Goal: Task Accomplishment & Management: Manage account settings

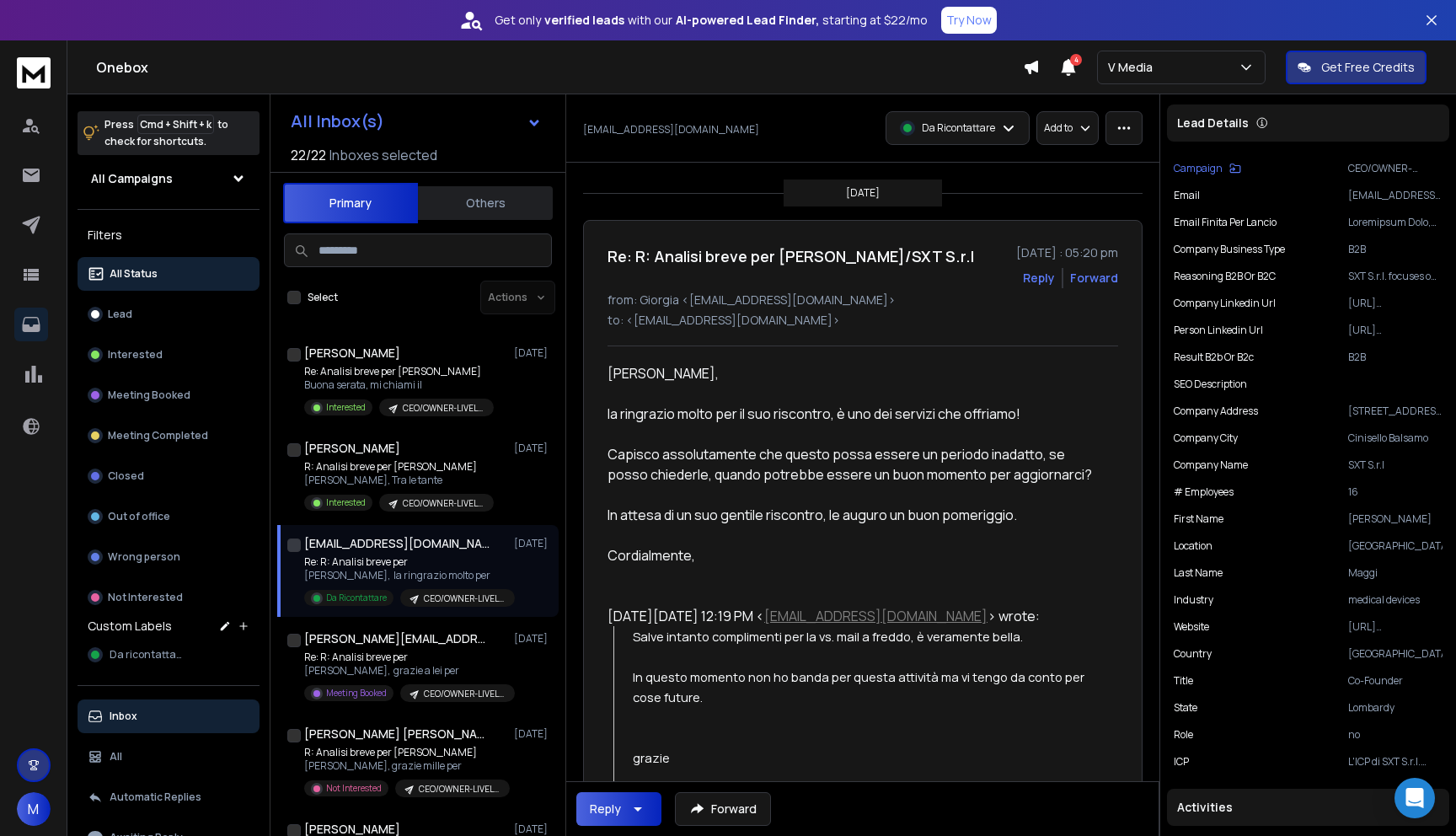
scroll to position [49, 0]
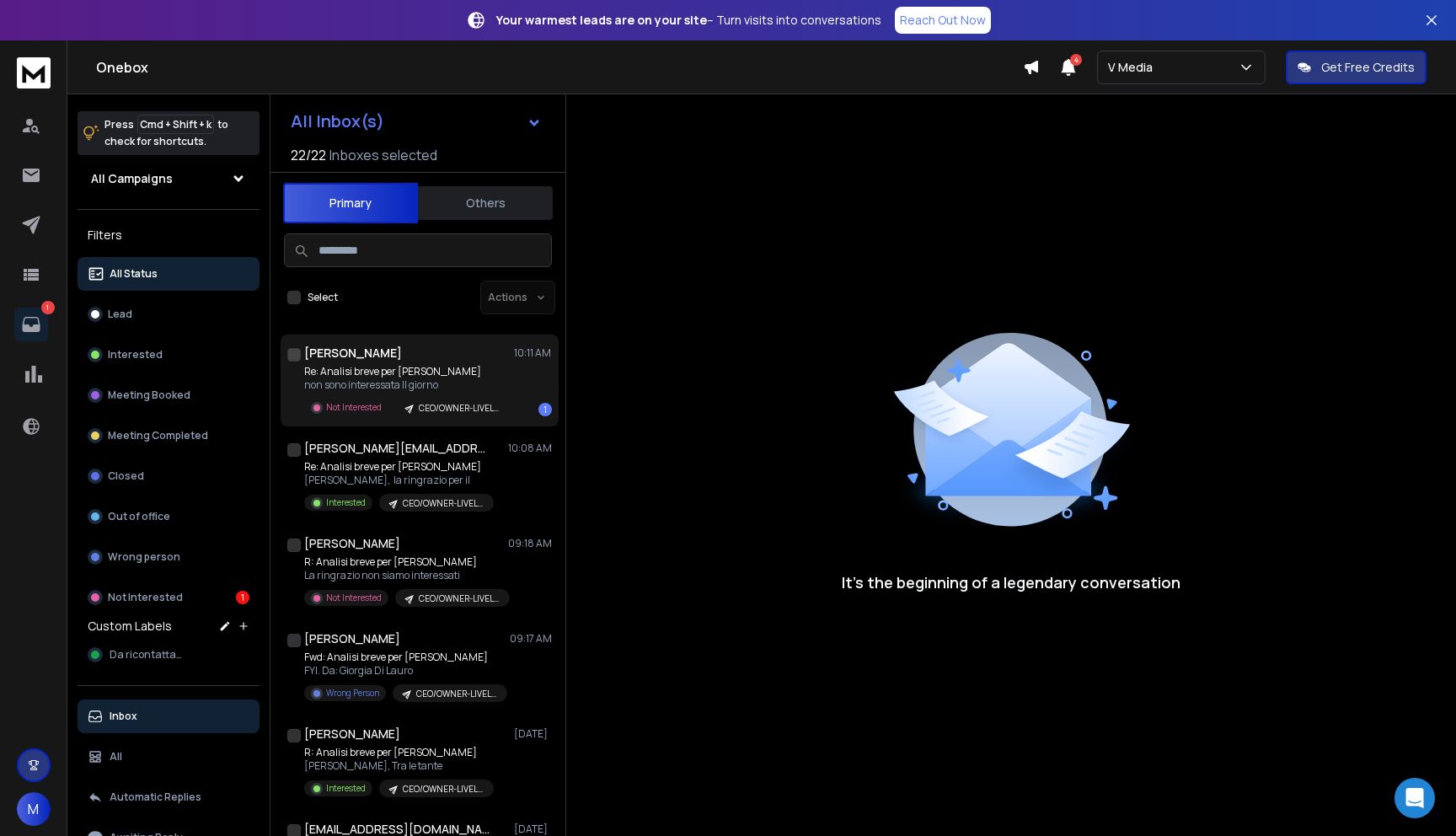
click at [414, 376] on p "Re: Analisi breve per [PERSON_NAME]" at bounding box center [404, 372] width 202 height 13
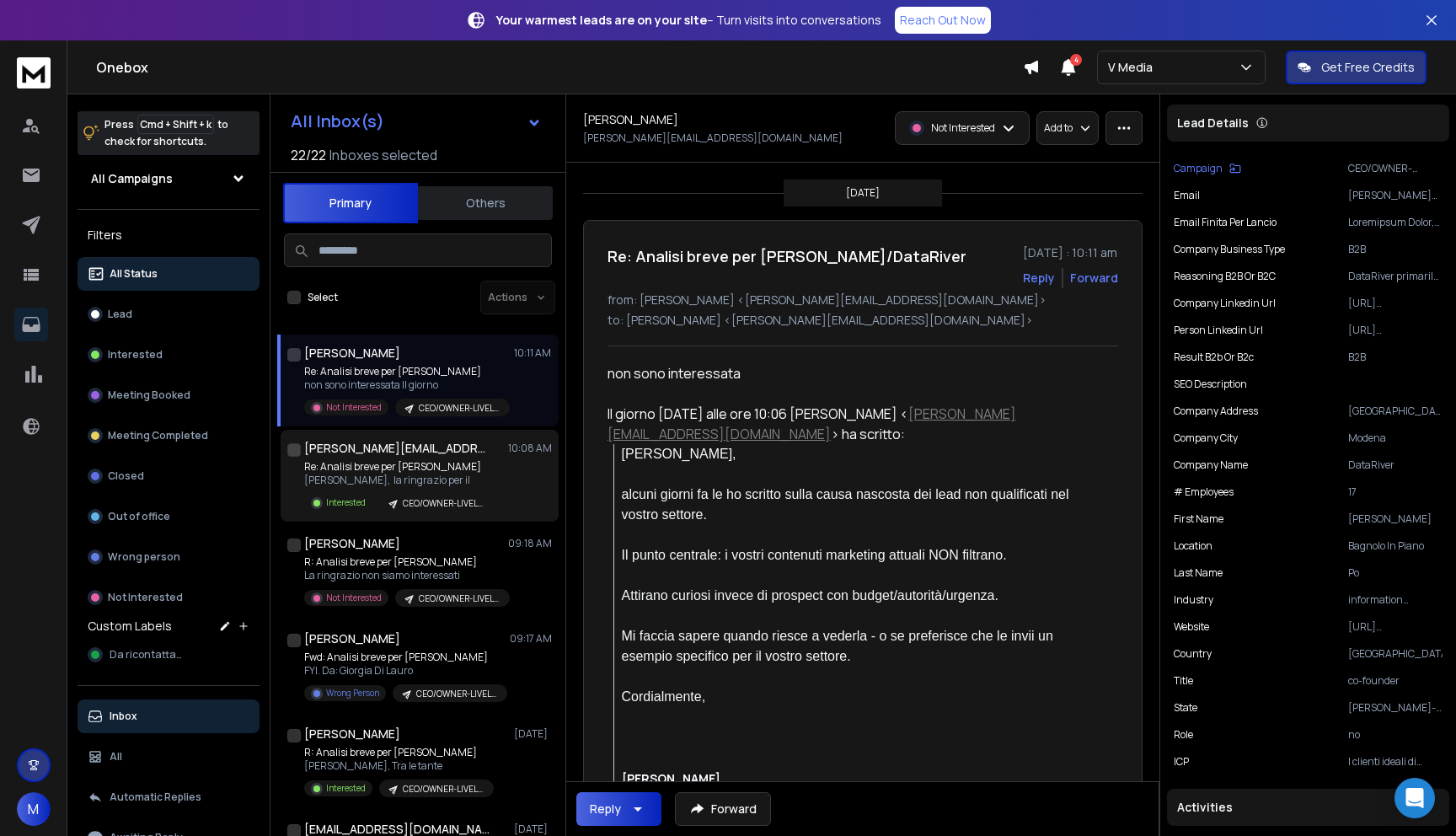
click at [465, 436] on div "stefano@boschetti.com 10:08 AM Re: Analisi breve per Stefano Buongiorno Stefano…" at bounding box center [419, 475] width 278 height 92
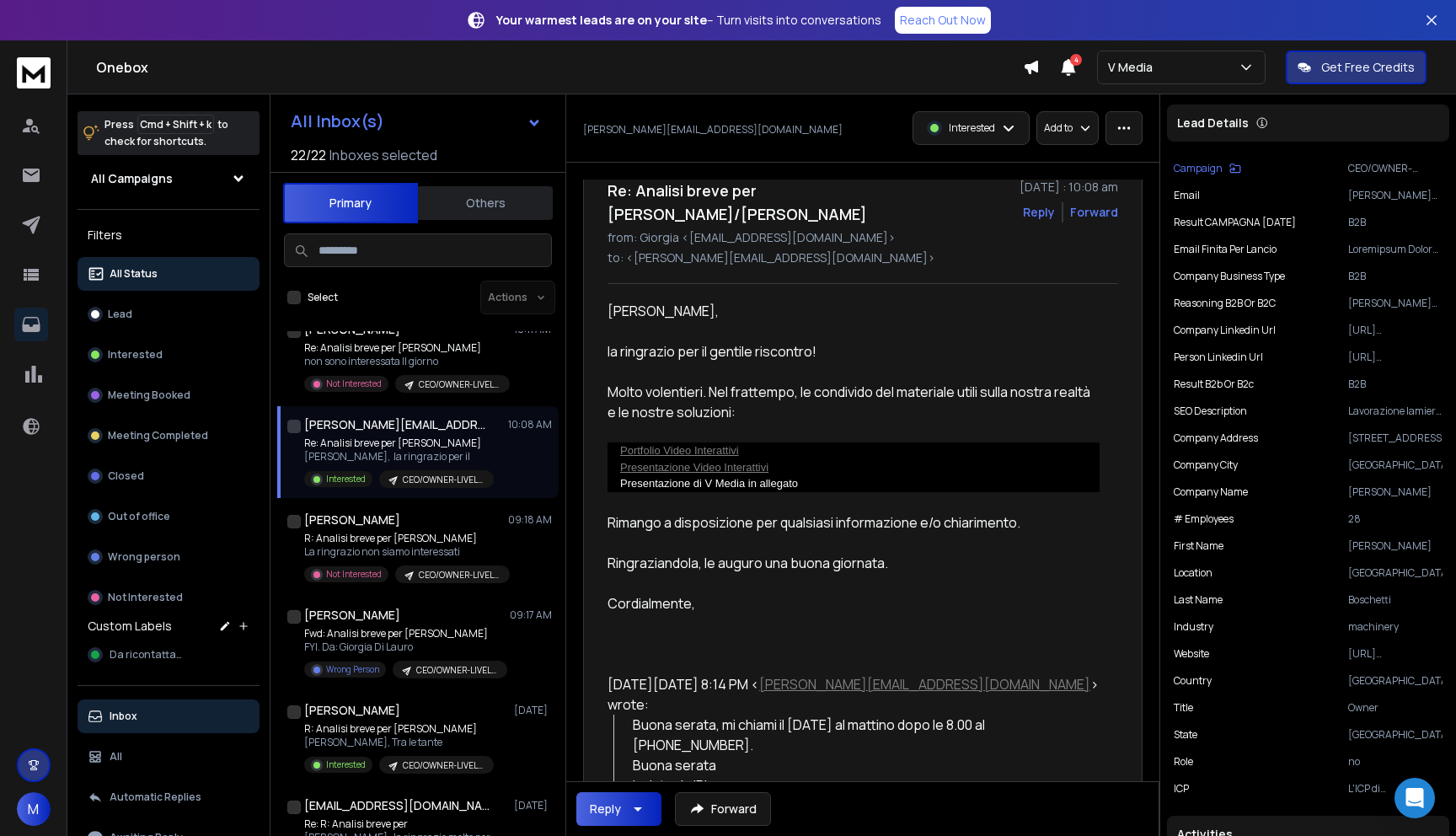
scroll to position [77, 0]
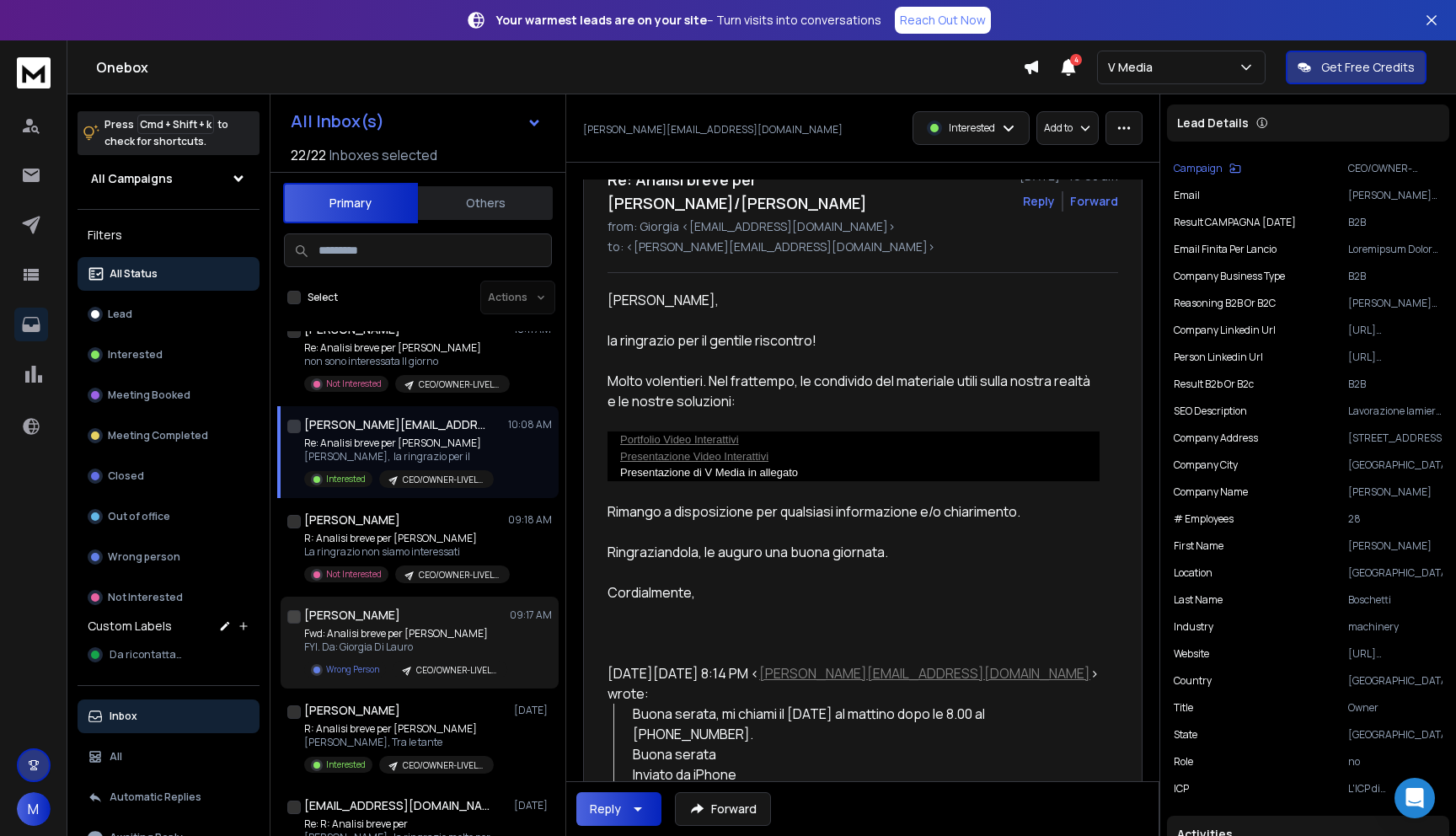
click at [449, 628] on p "Fwd: Analisi breve per Marco" at bounding box center [404, 634] width 202 height 13
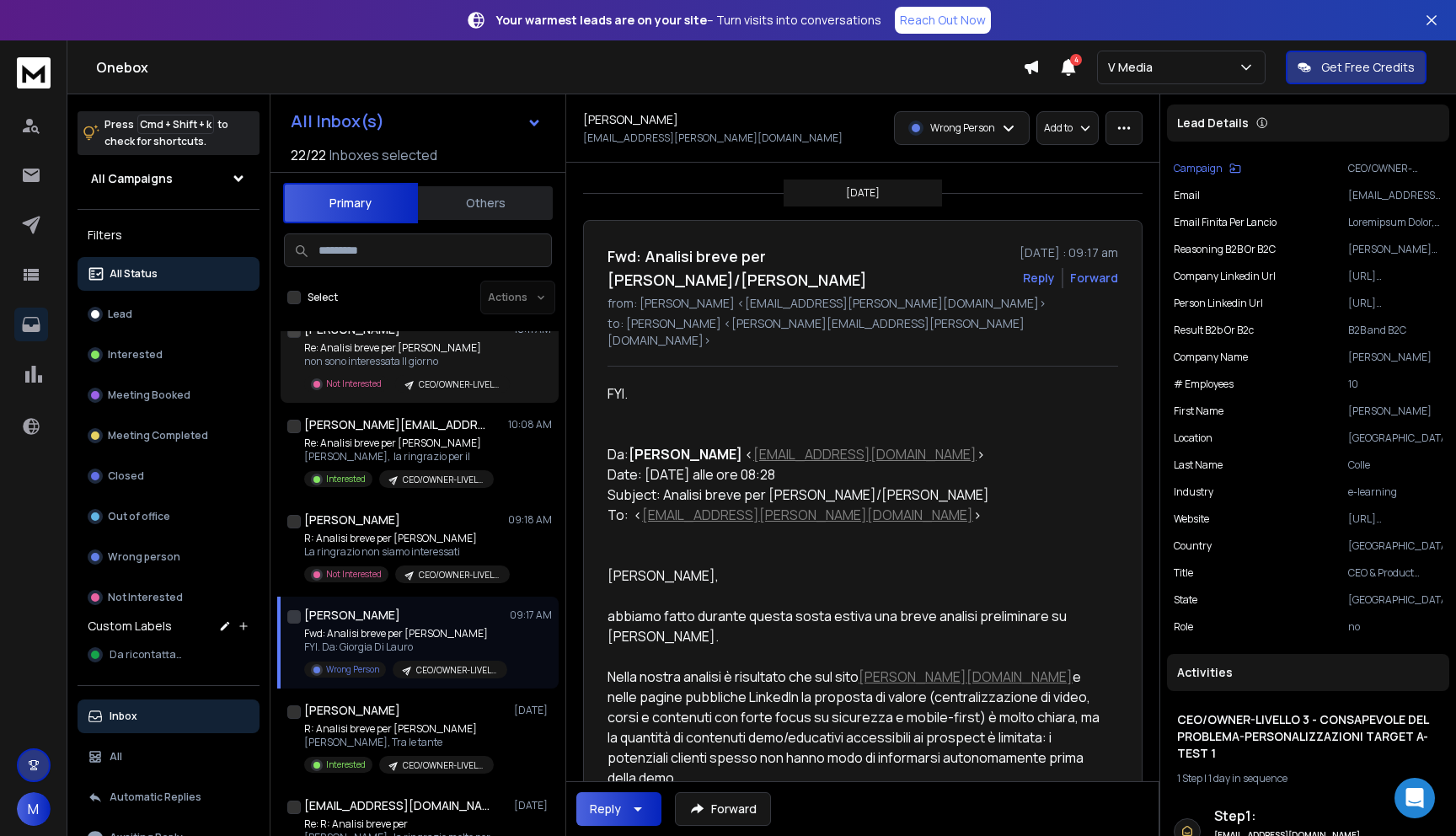
click at [440, 374] on div "Re: Analisi breve per Laura non sono interessata Il giorno Not Interested CEO/O…" at bounding box center [406, 367] width 206 height 52
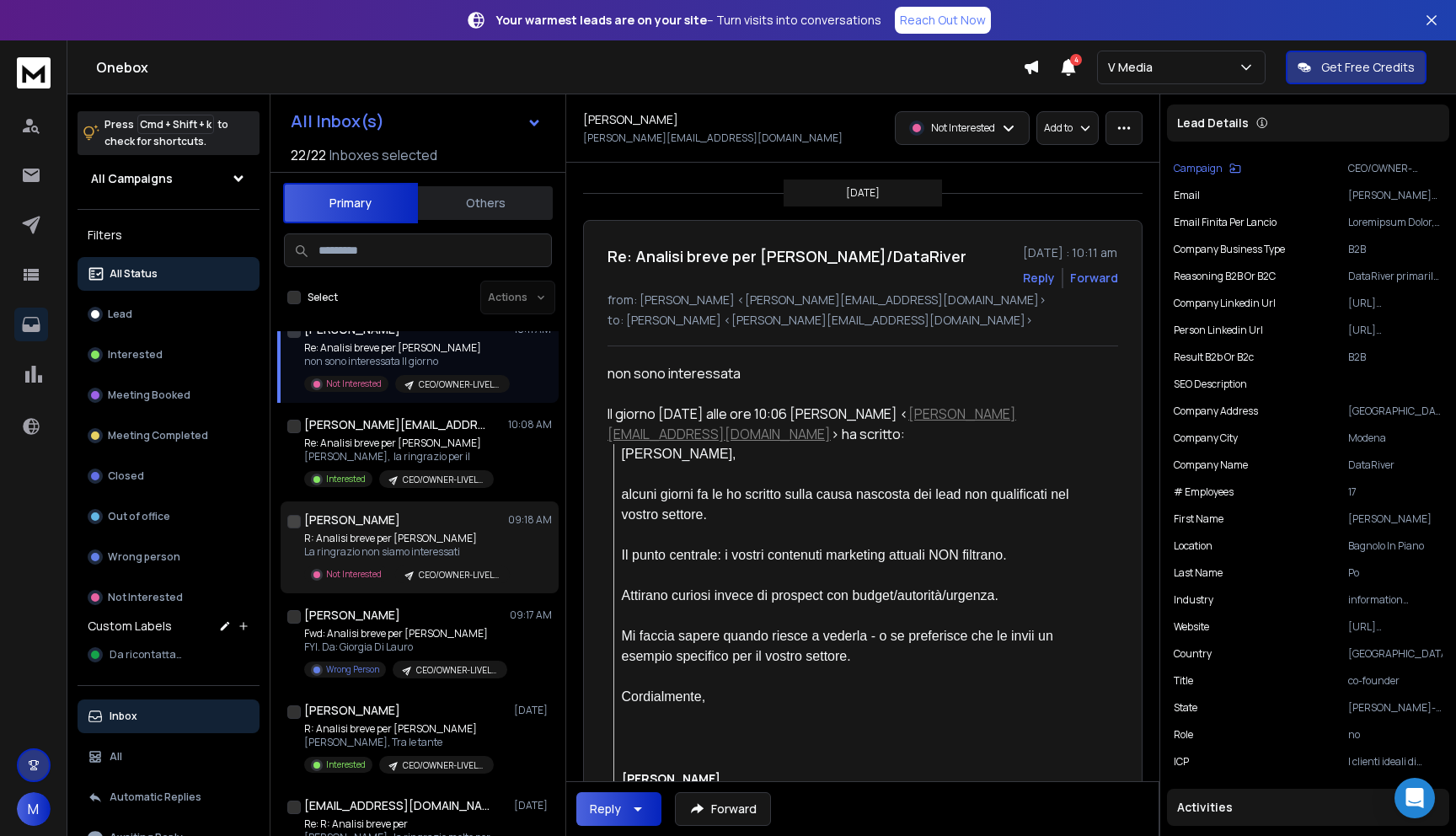
scroll to position [0, 0]
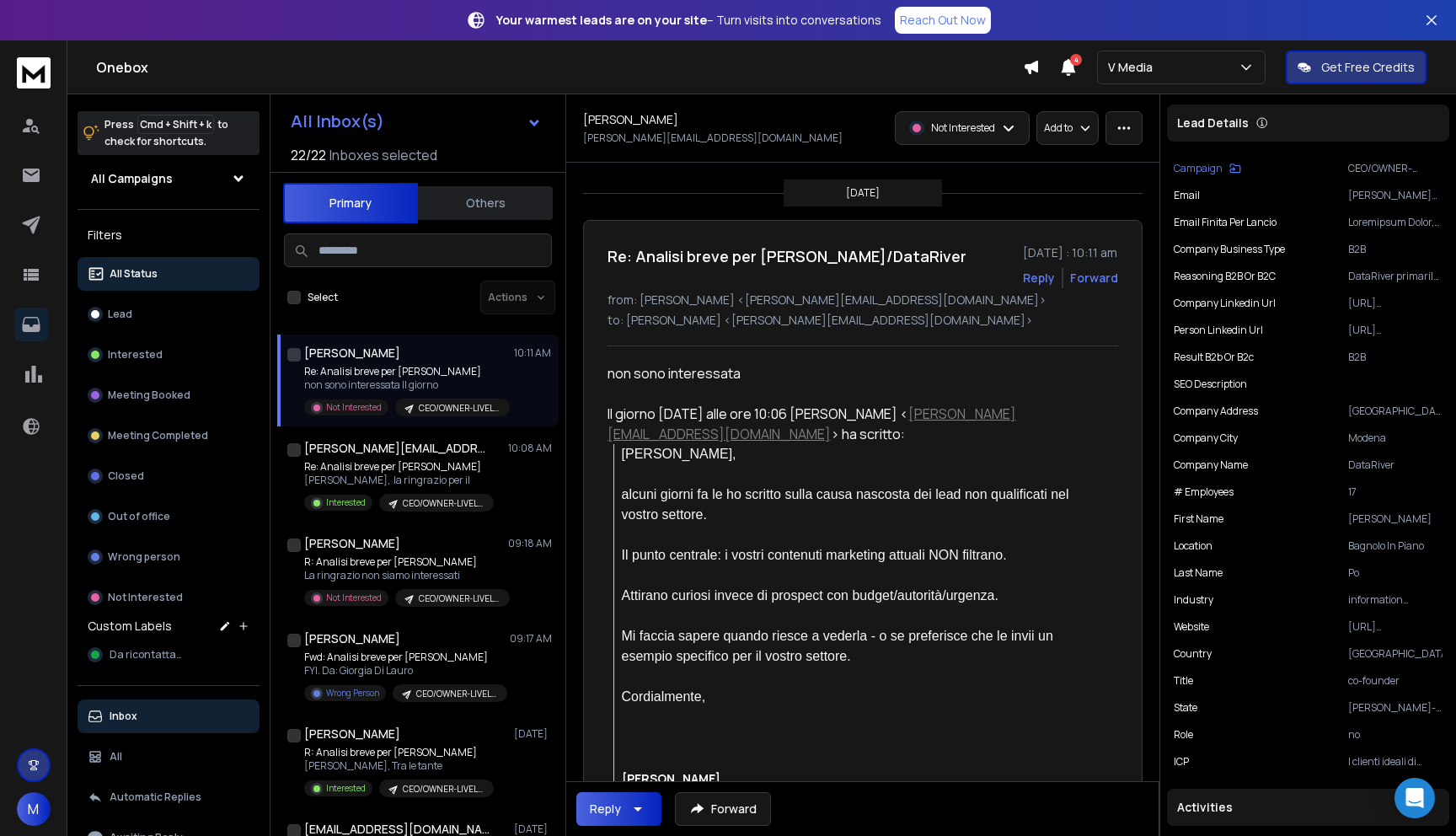
click at [419, 374] on p "Re: Analisi breve per Laura" at bounding box center [404, 372] width 202 height 13
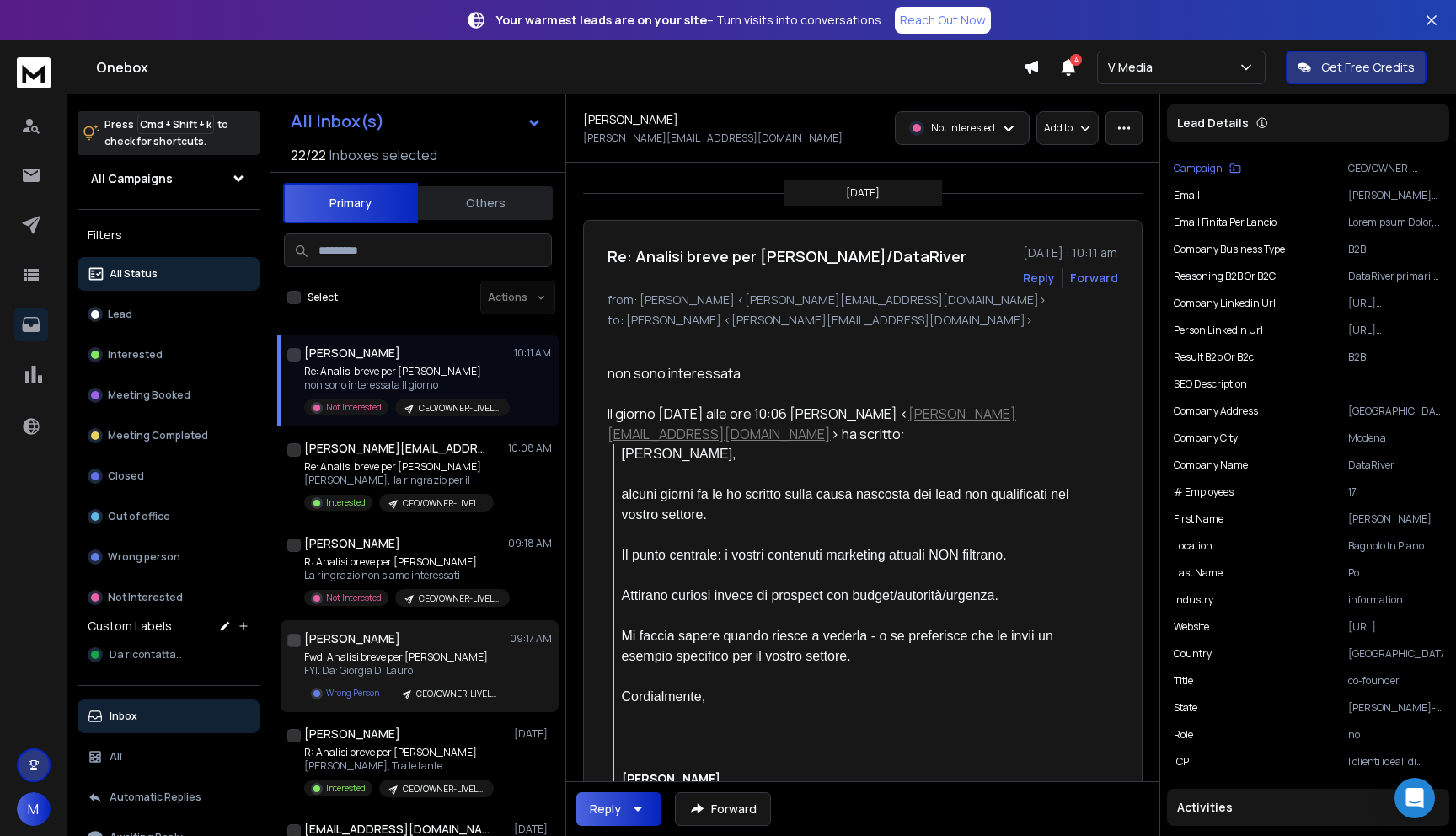
click at [424, 649] on div "Marco Dal Colle 09:17 AM Fwd: Analisi breve per Marco FYI. Da: Giorgia Di Lauro…" at bounding box center [427, 666] width 248 height 72
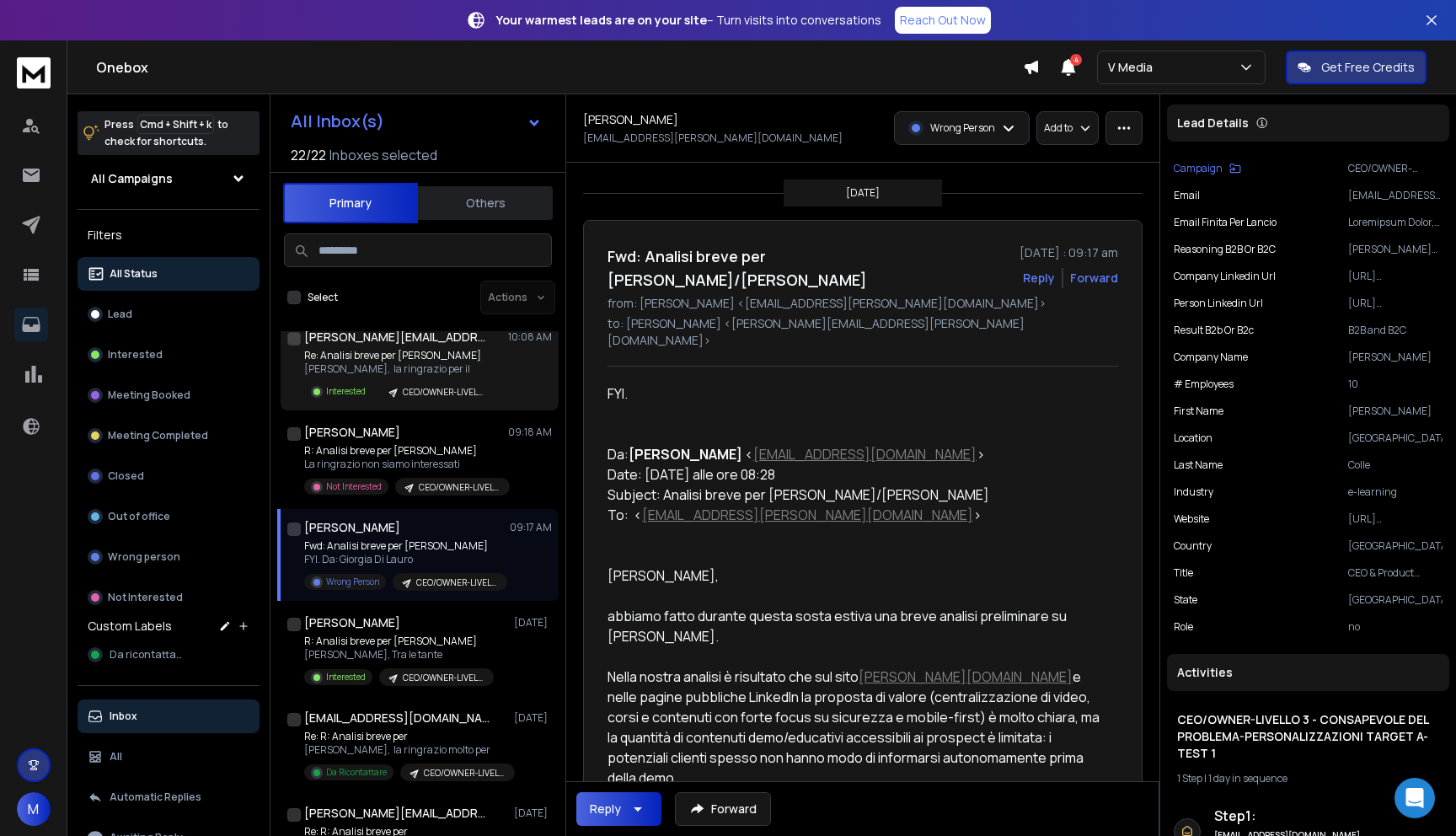
scroll to position [112, 0]
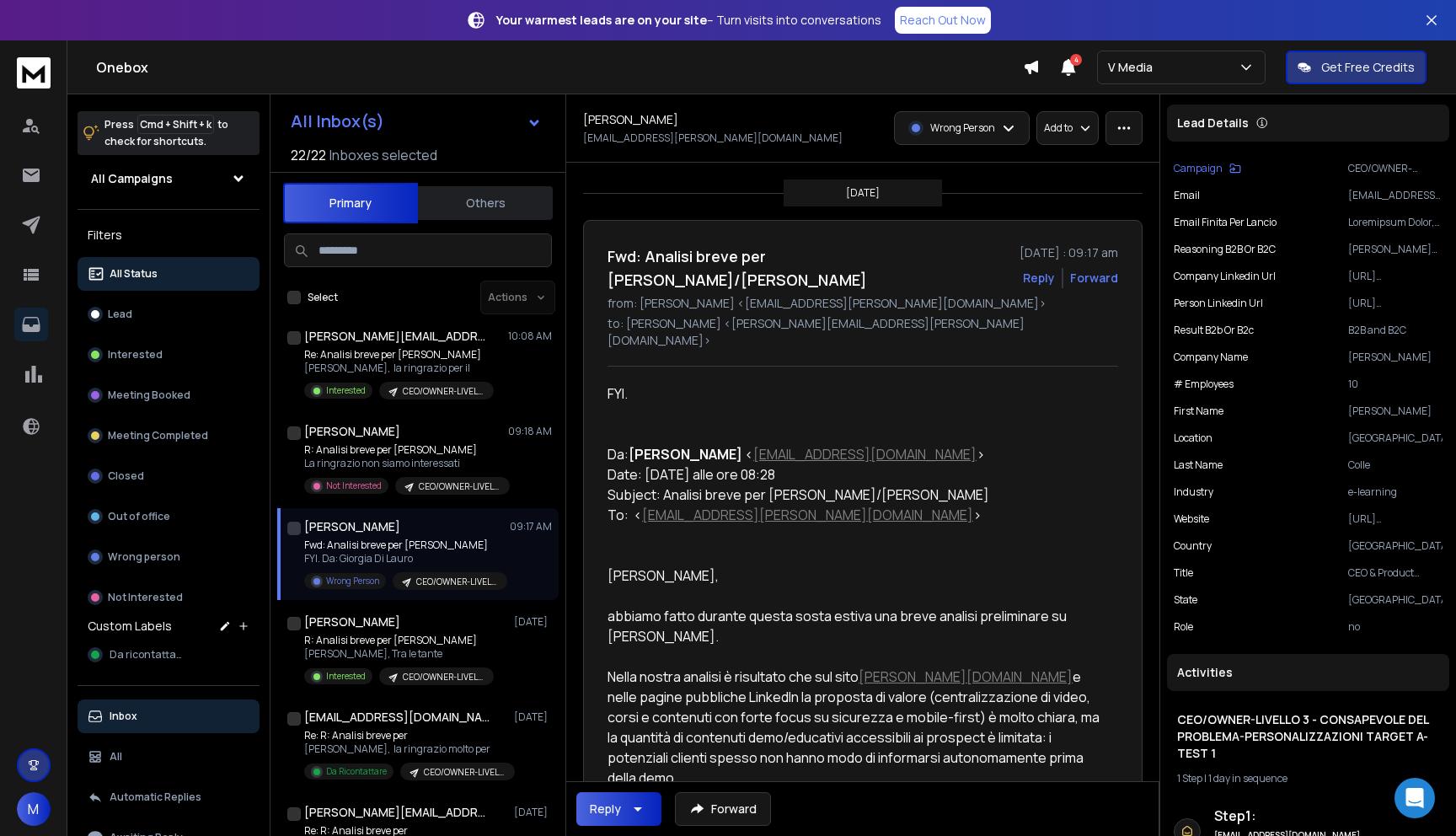
click at [468, 528] on div "Marco Dal Colle 09:17 AM" at bounding box center [427, 527] width 248 height 17
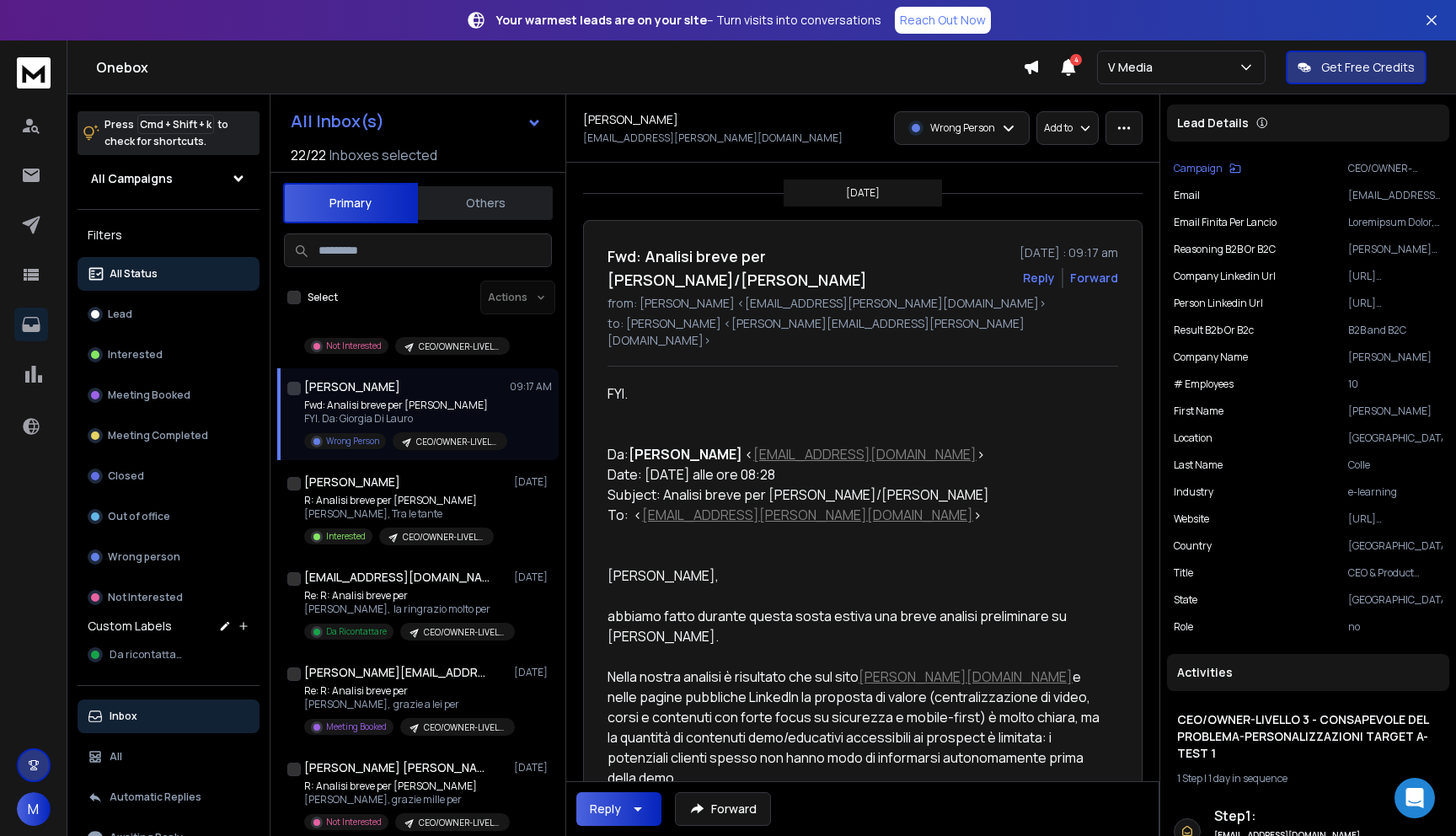
scroll to position [279, 0]
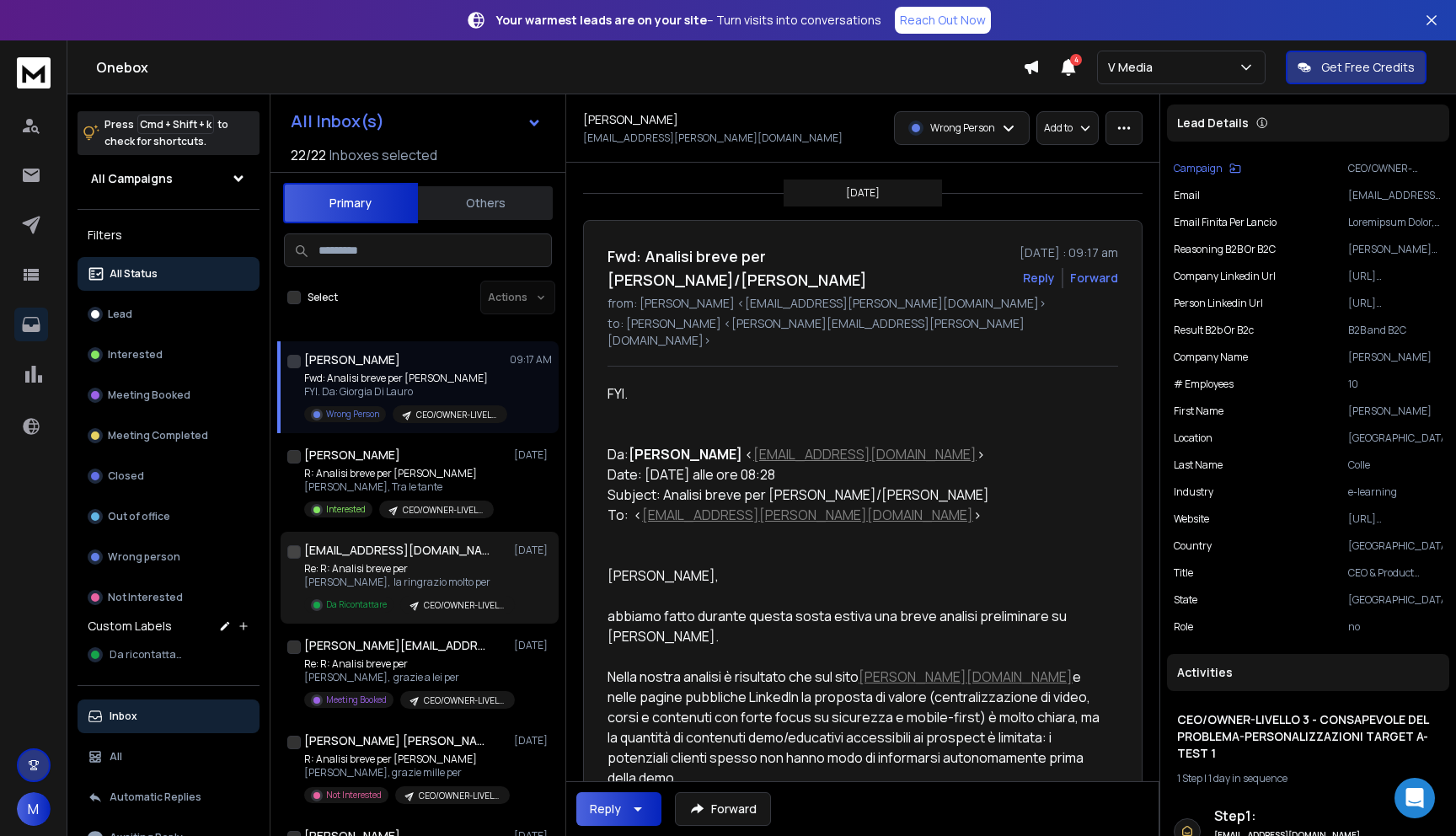
click at [444, 549] on div "lmaggi@sxt-telemed.it 10 Sep" at bounding box center [427, 551] width 248 height 17
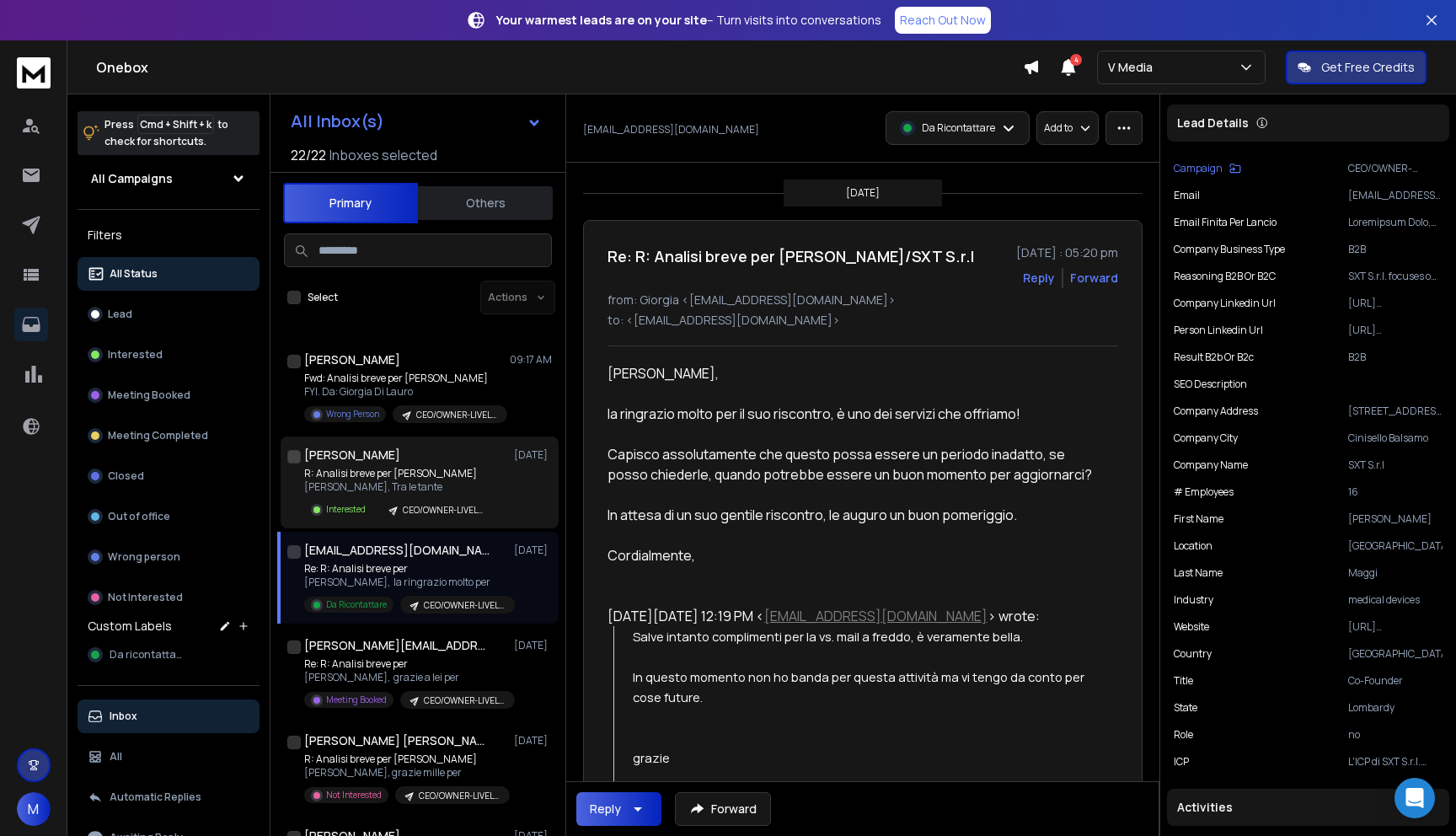
scroll to position [0, 0]
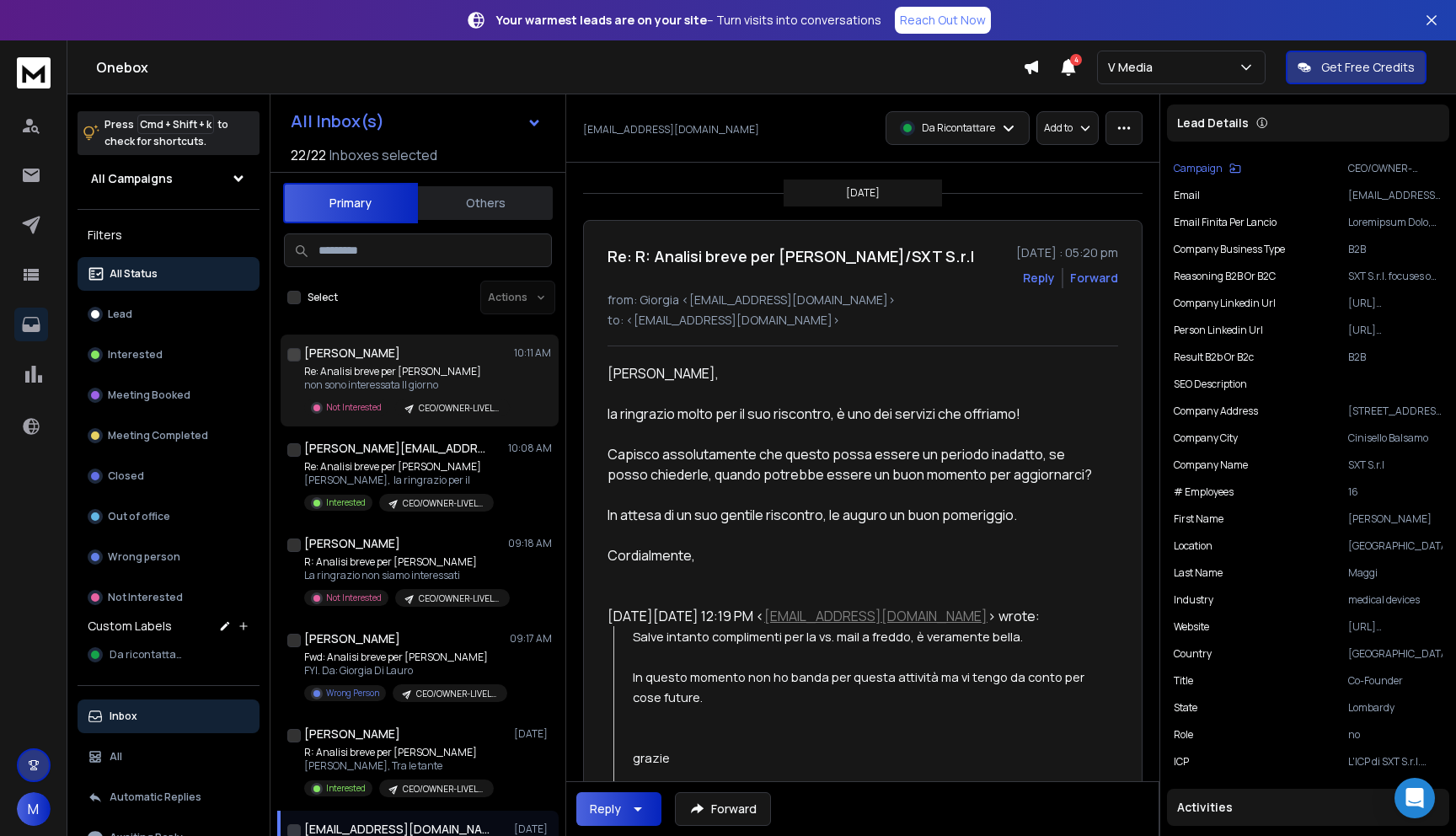
click at [354, 385] on p "non sono interessata Il giorno" at bounding box center [404, 385] width 202 height 13
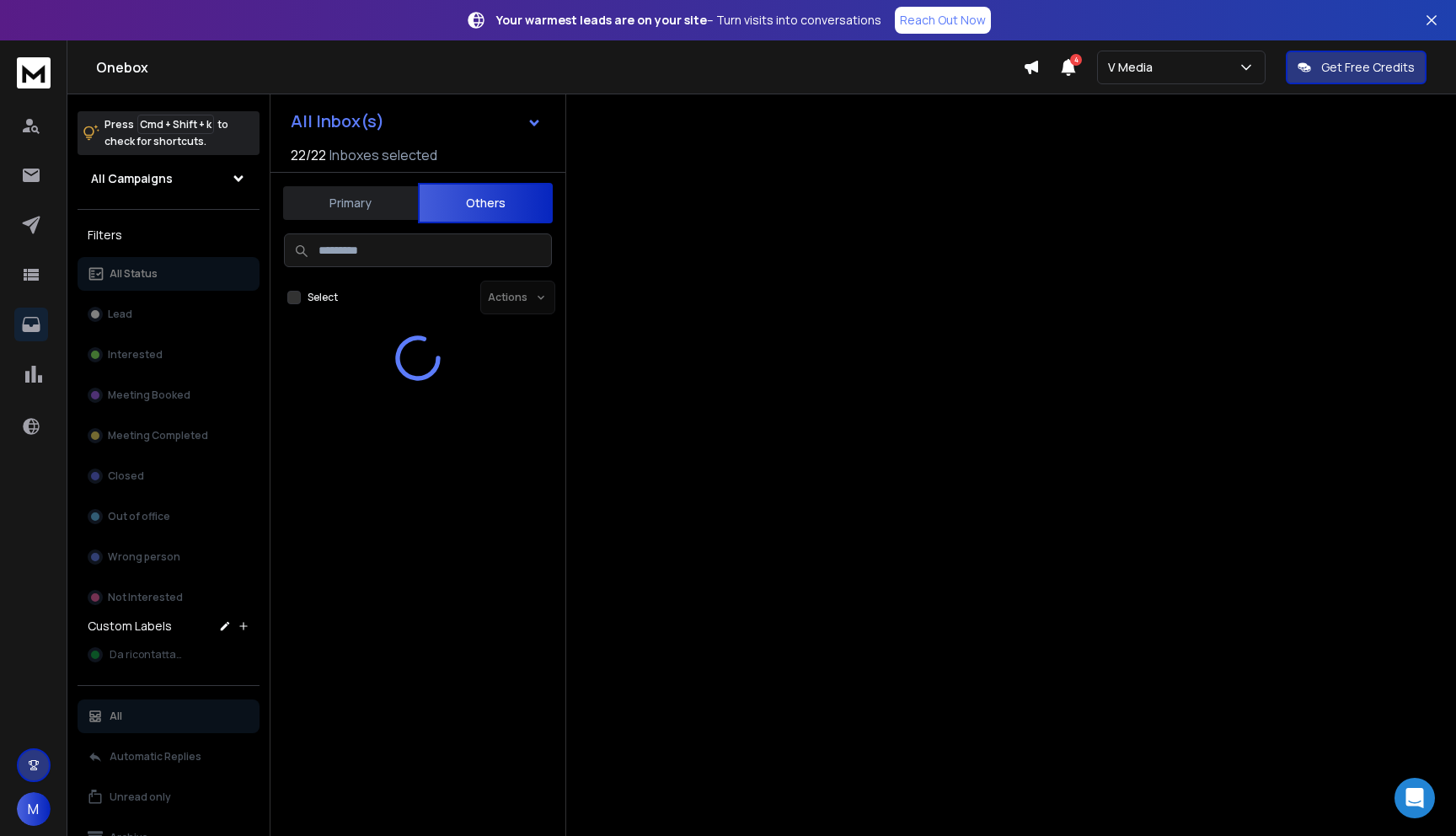
click at [441, 214] on button "Others" at bounding box center [485, 203] width 135 height 40
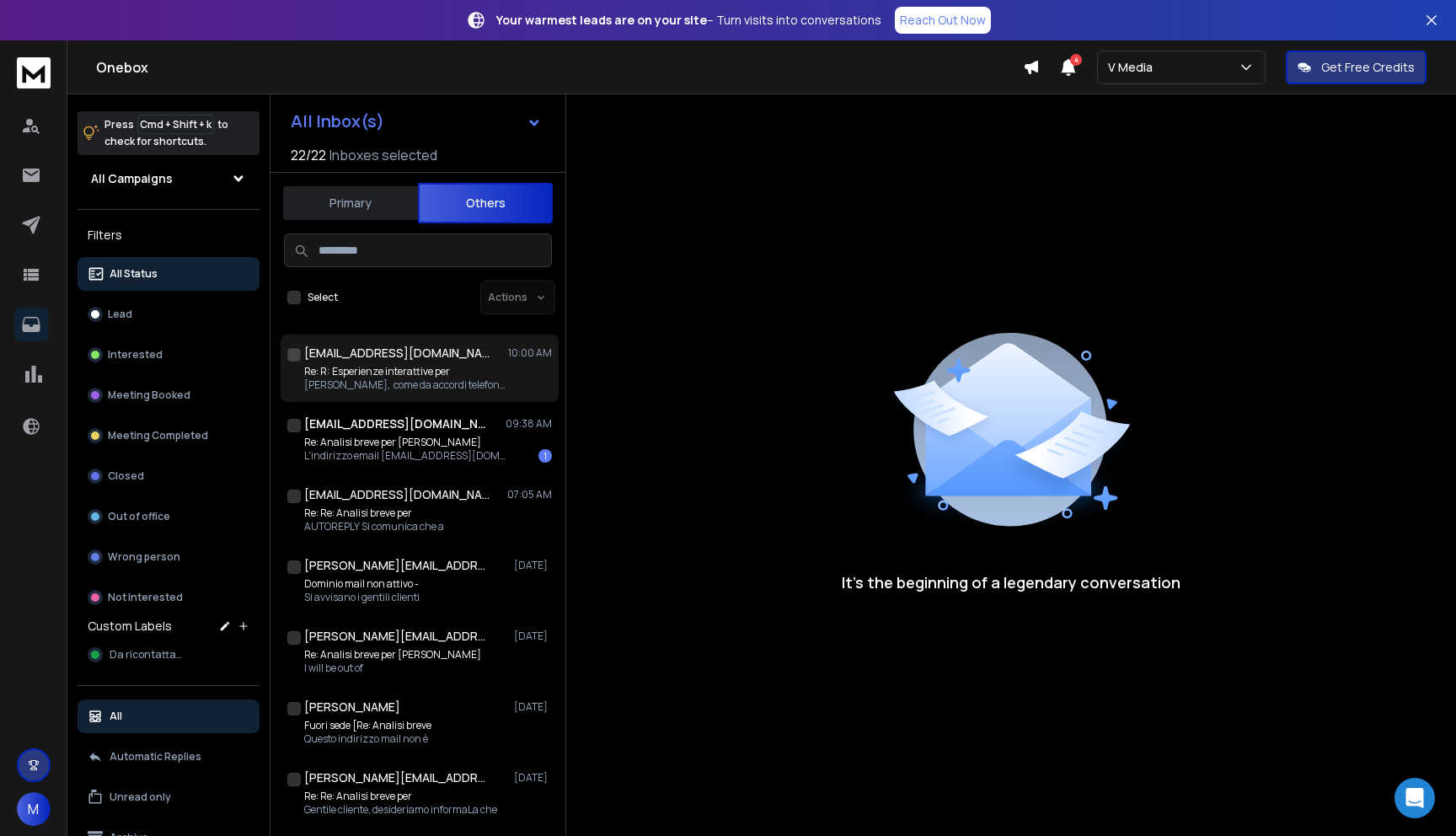
click at [463, 387] on p "Buongiorno Marco, come da accordi telefonici," at bounding box center [404, 385] width 202 height 13
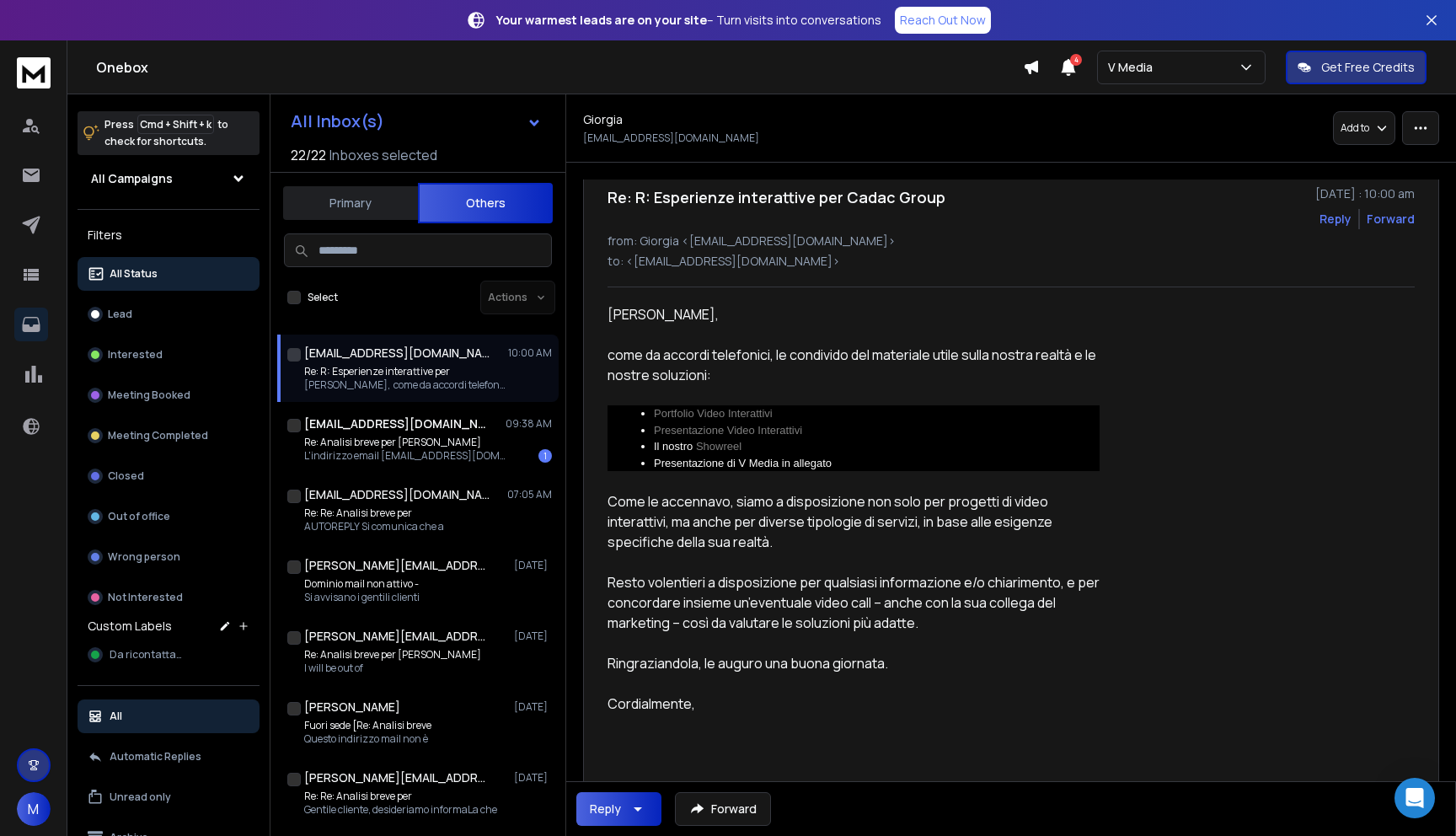
scroll to position [67, 0]
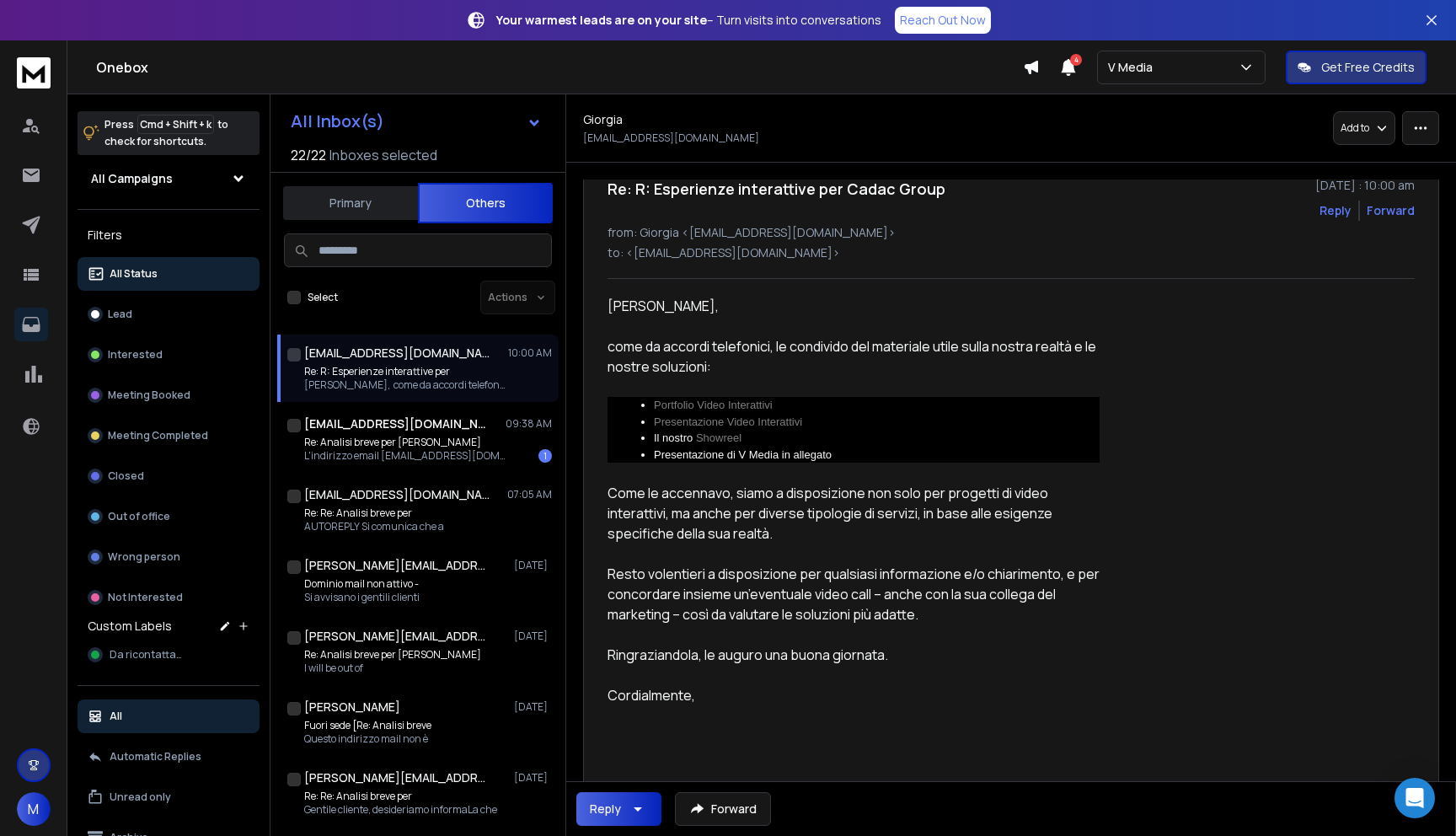
click at [729, 436] on link "Showreel" at bounding box center [719, 437] width 46 height 12
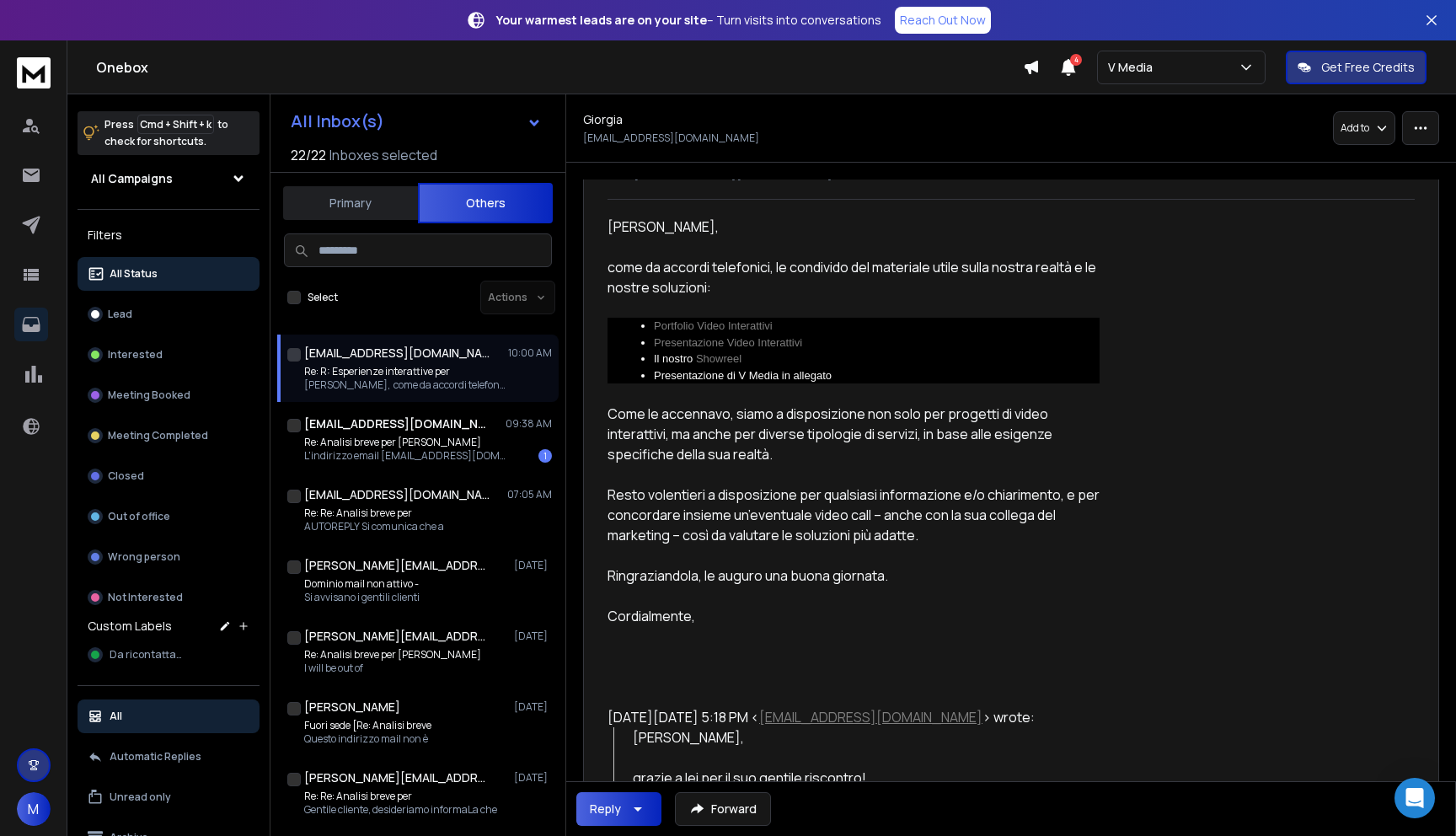
scroll to position [0, 0]
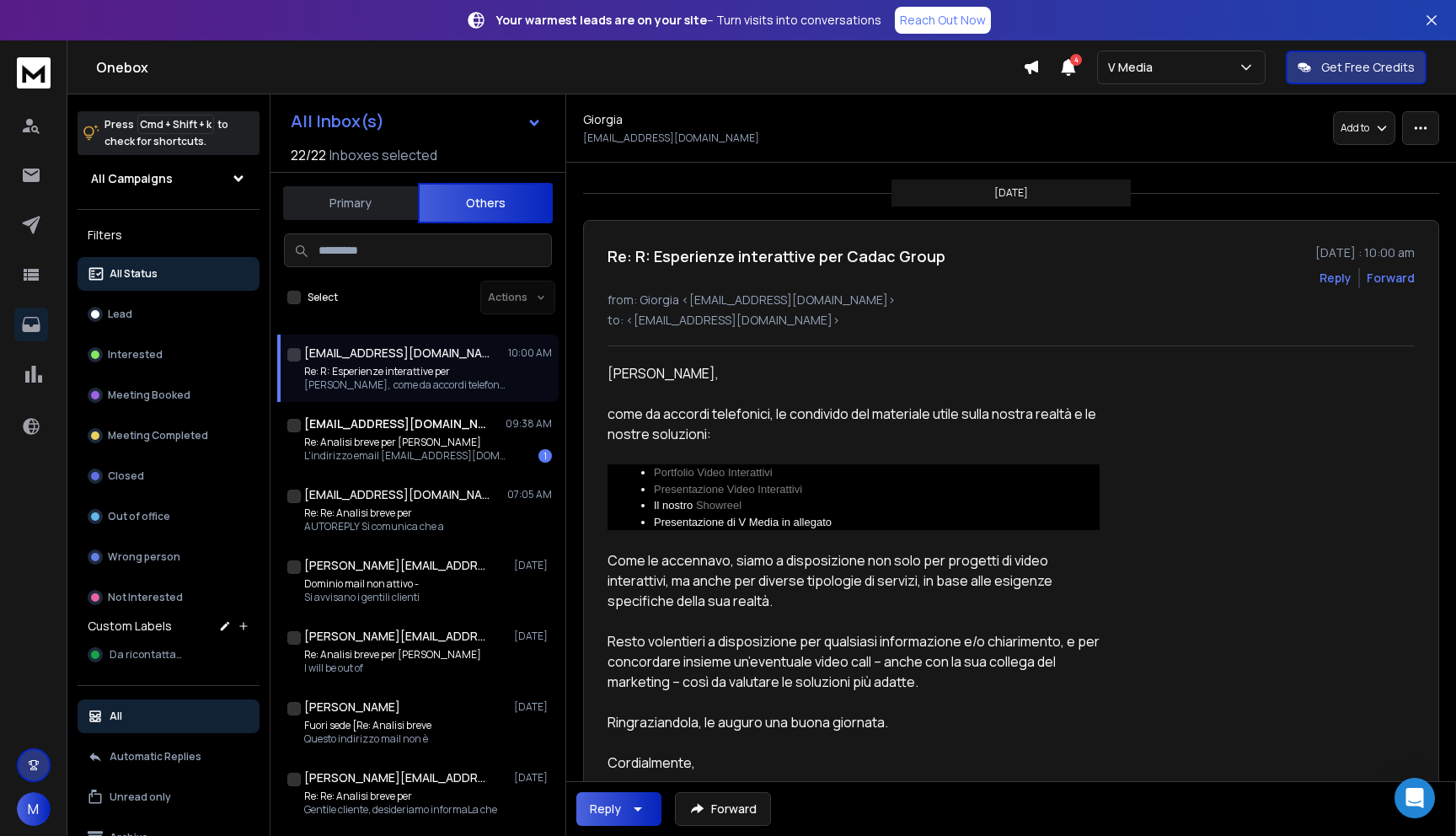
click at [751, 471] on span "Portfolio Video Interattivi" at bounding box center [713, 472] width 119 height 12
click at [380, 202] on button "Primary" at bounding box center [350, 203] width 135 height 37
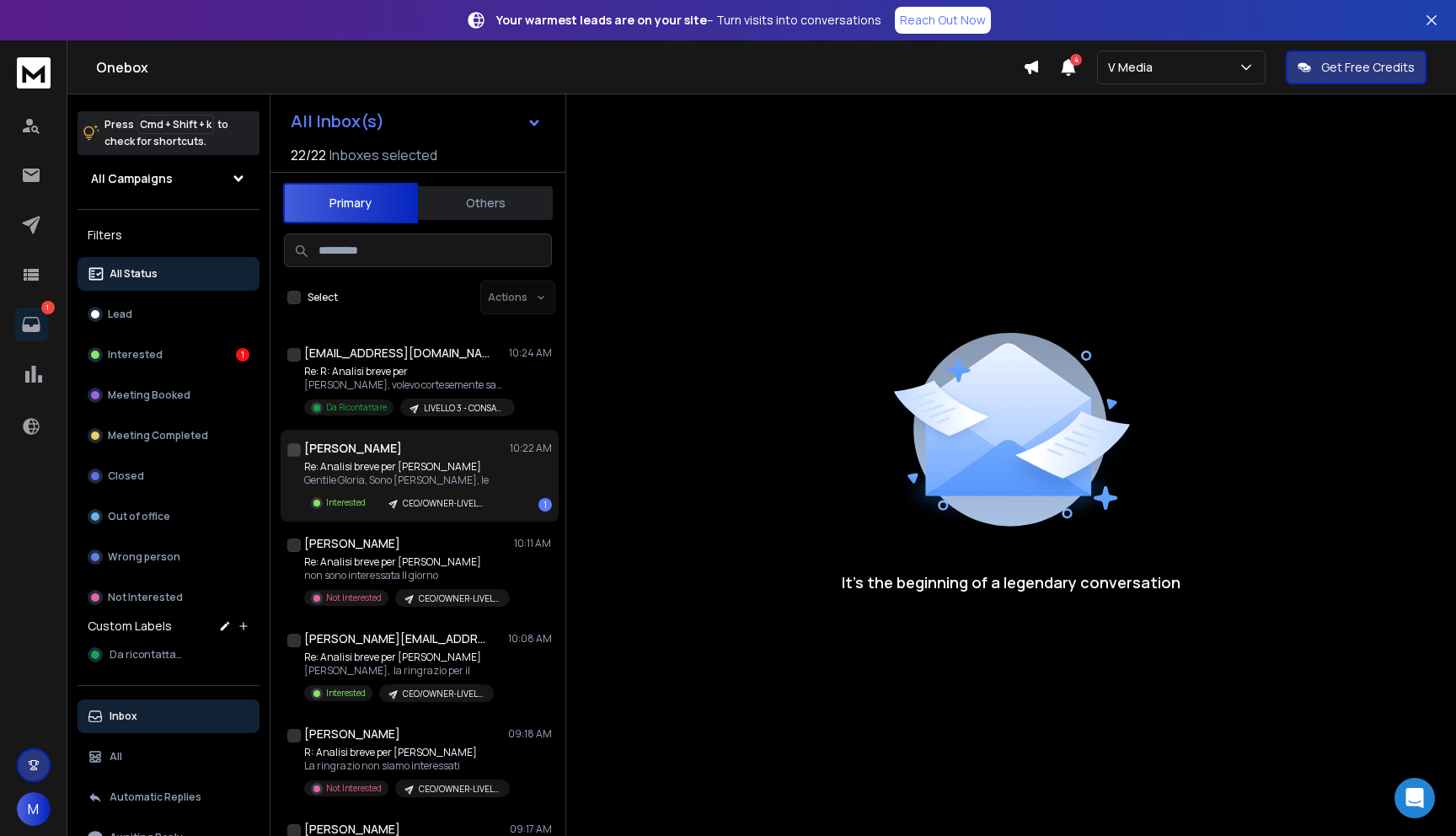
click at [441, 475] on p "Gentile Gloria, Sono Elisa, le" at bounding box center [399, 480] width 189 height 13
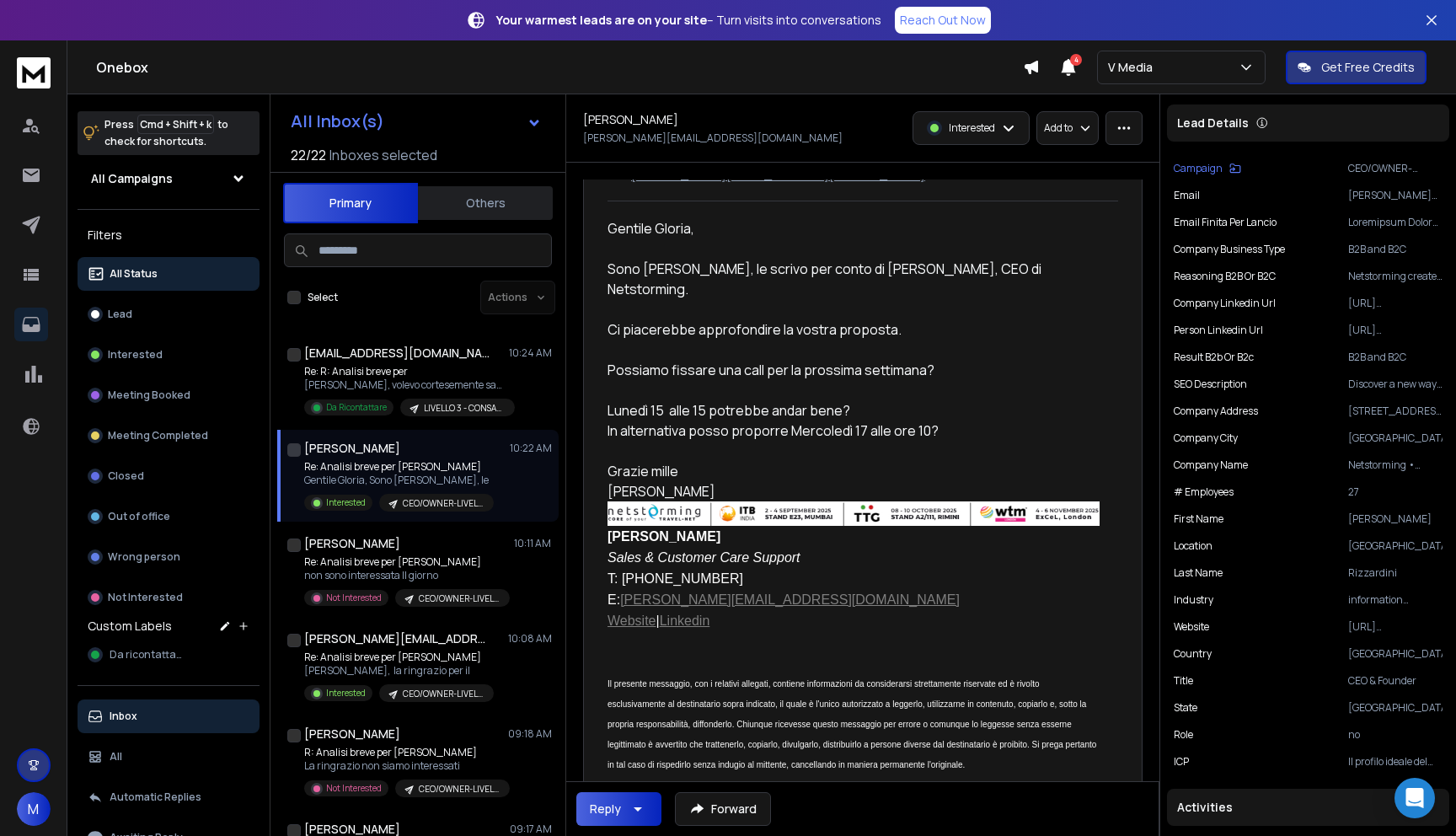
scroll to position [139, 0]
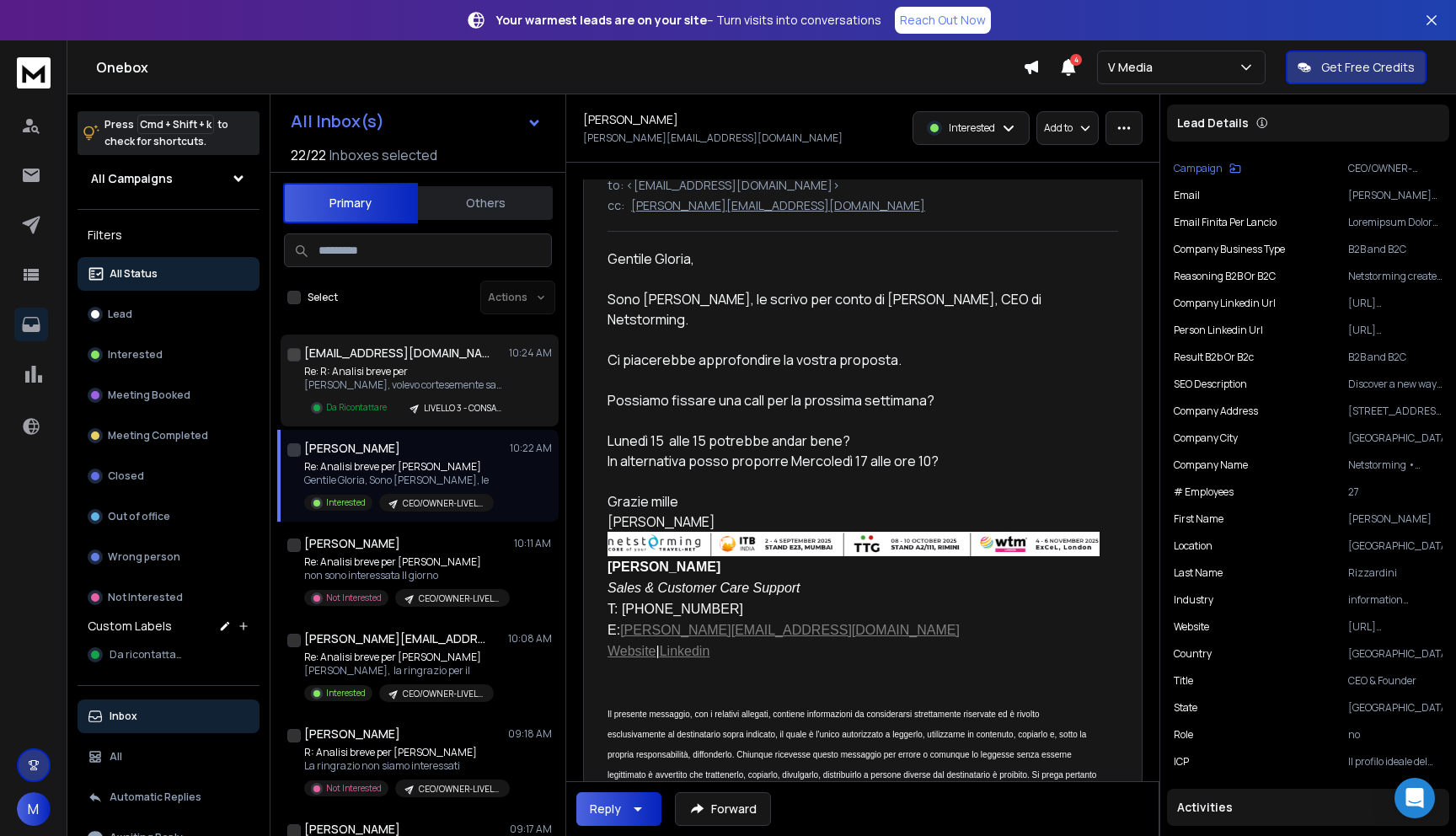
click at [476, 370] on p "Re: R: Analisi breve per" at bounding box center [404, 372] width 202 height 13
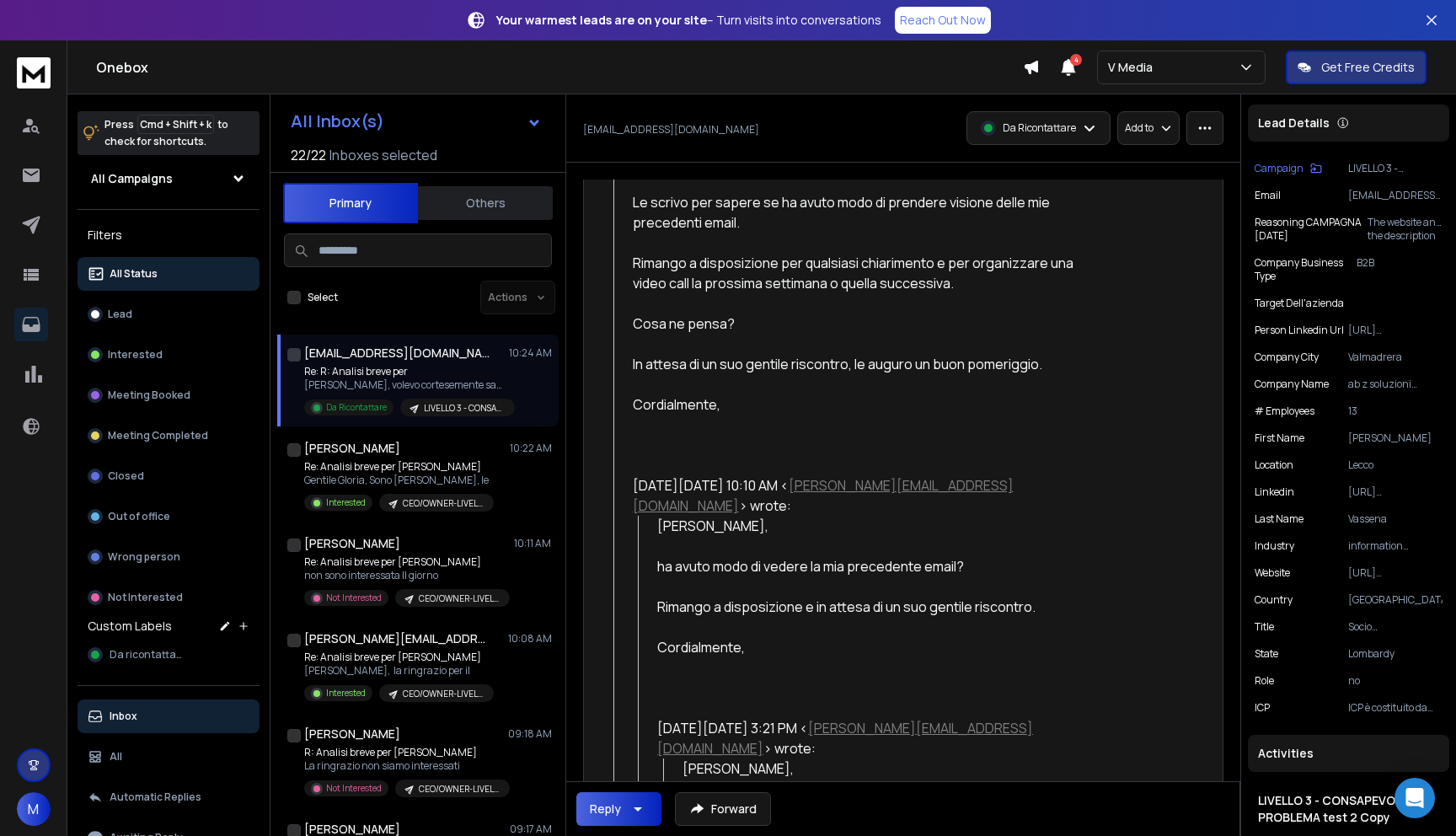
scroll to position [0, 0]
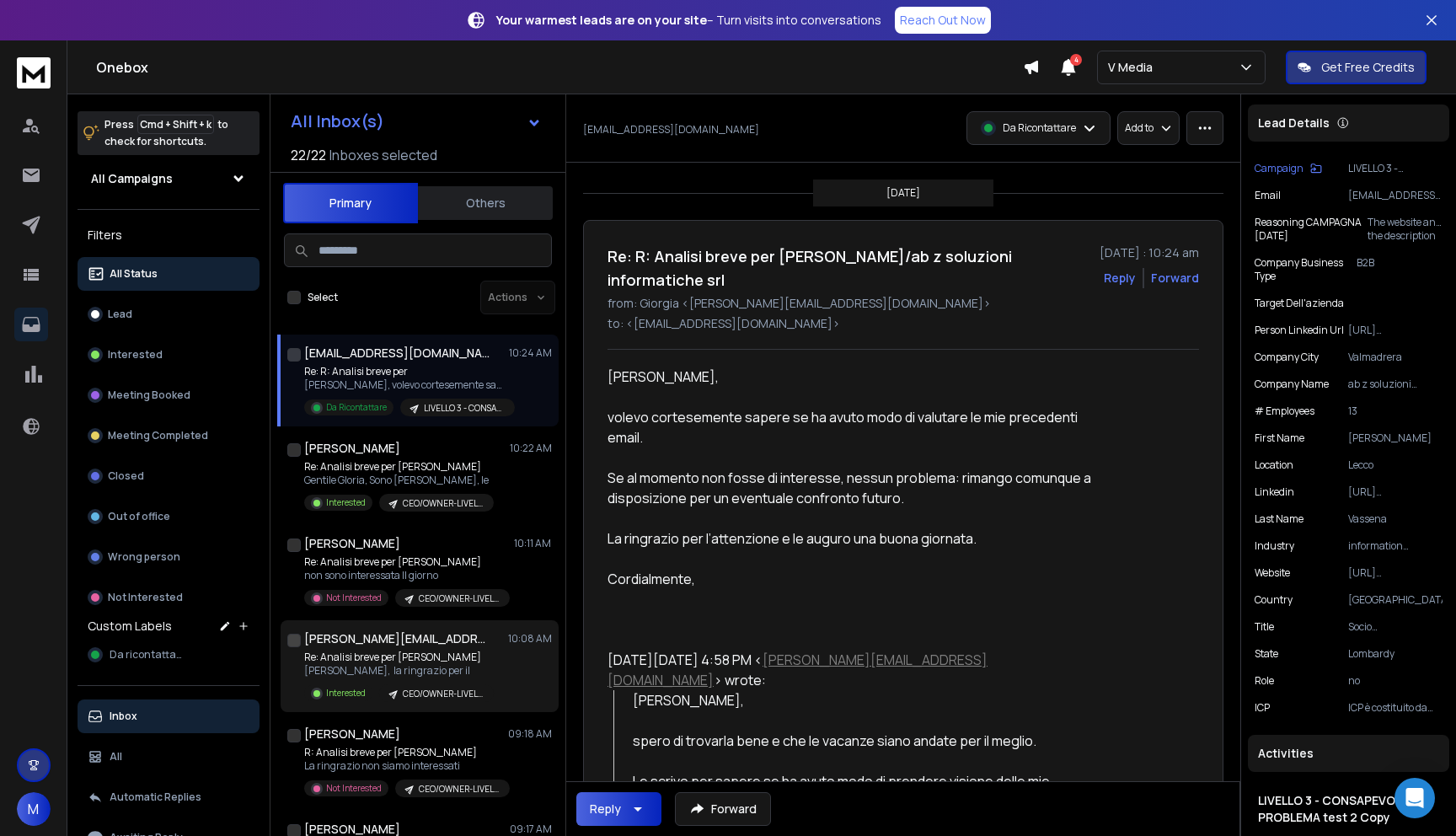
click at [436, 667] on p "Buongiorno Stefano, la ringrazio per il" at bounding box center [399, 671] width 189 height 13
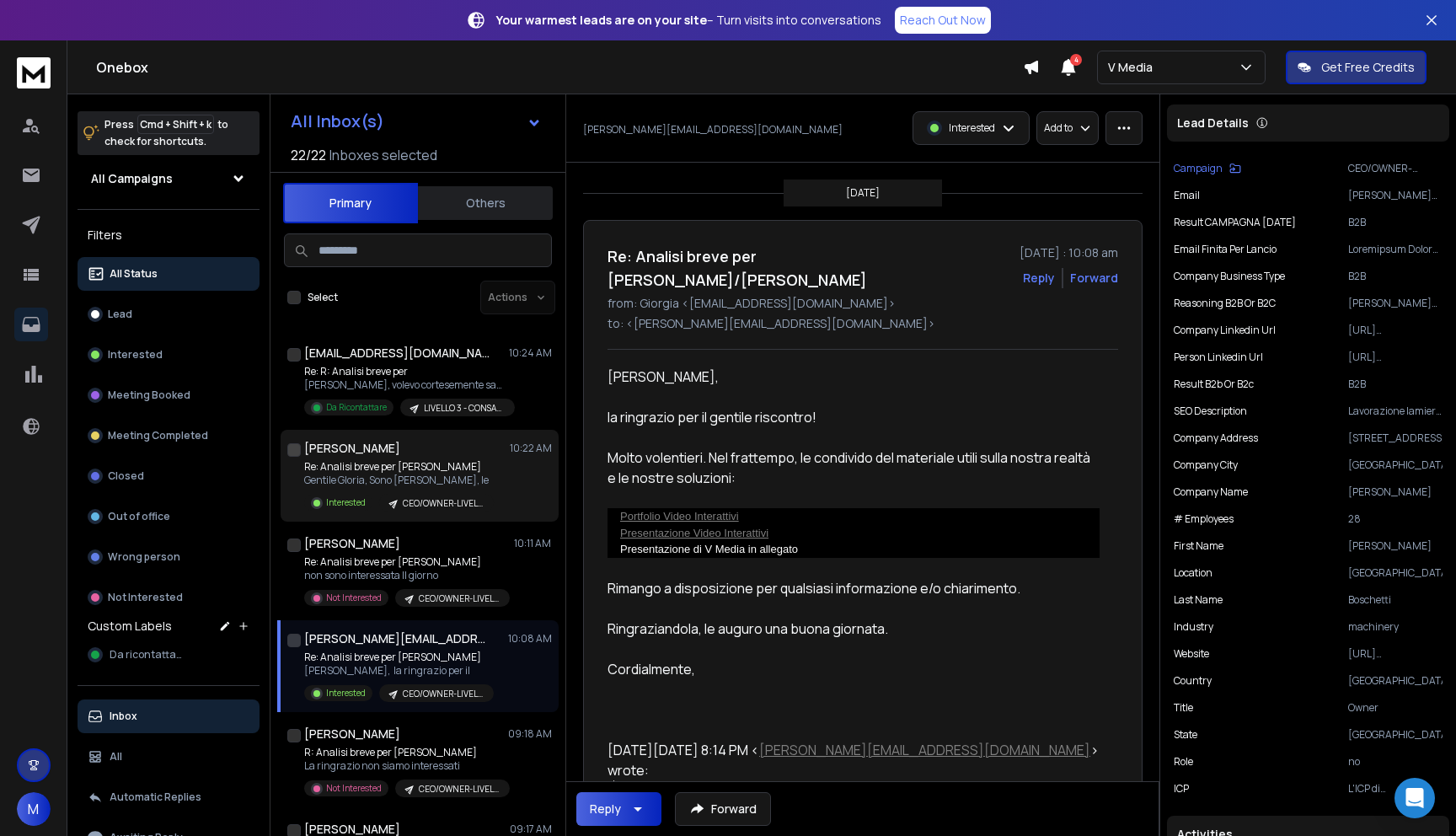
click at [427, 480] on p "Gentile Gloria, Sono Elisa, le" at bounding box center [399, 480] width 189 height 13
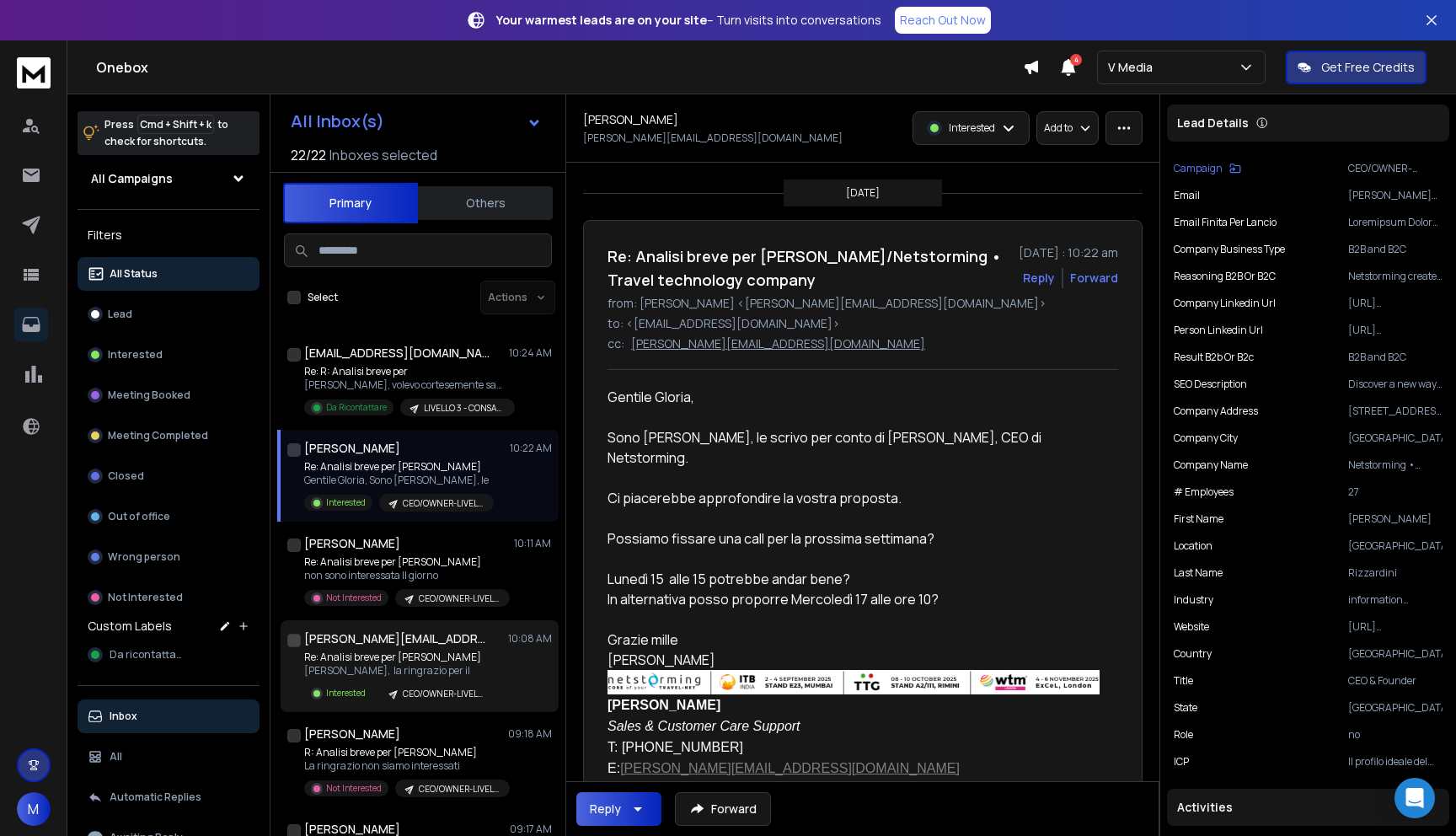
click at [449, 671] on p "Buongiorno Stefano, la ringrazio per il" at bounding box center [399, 671] width 189 height 13
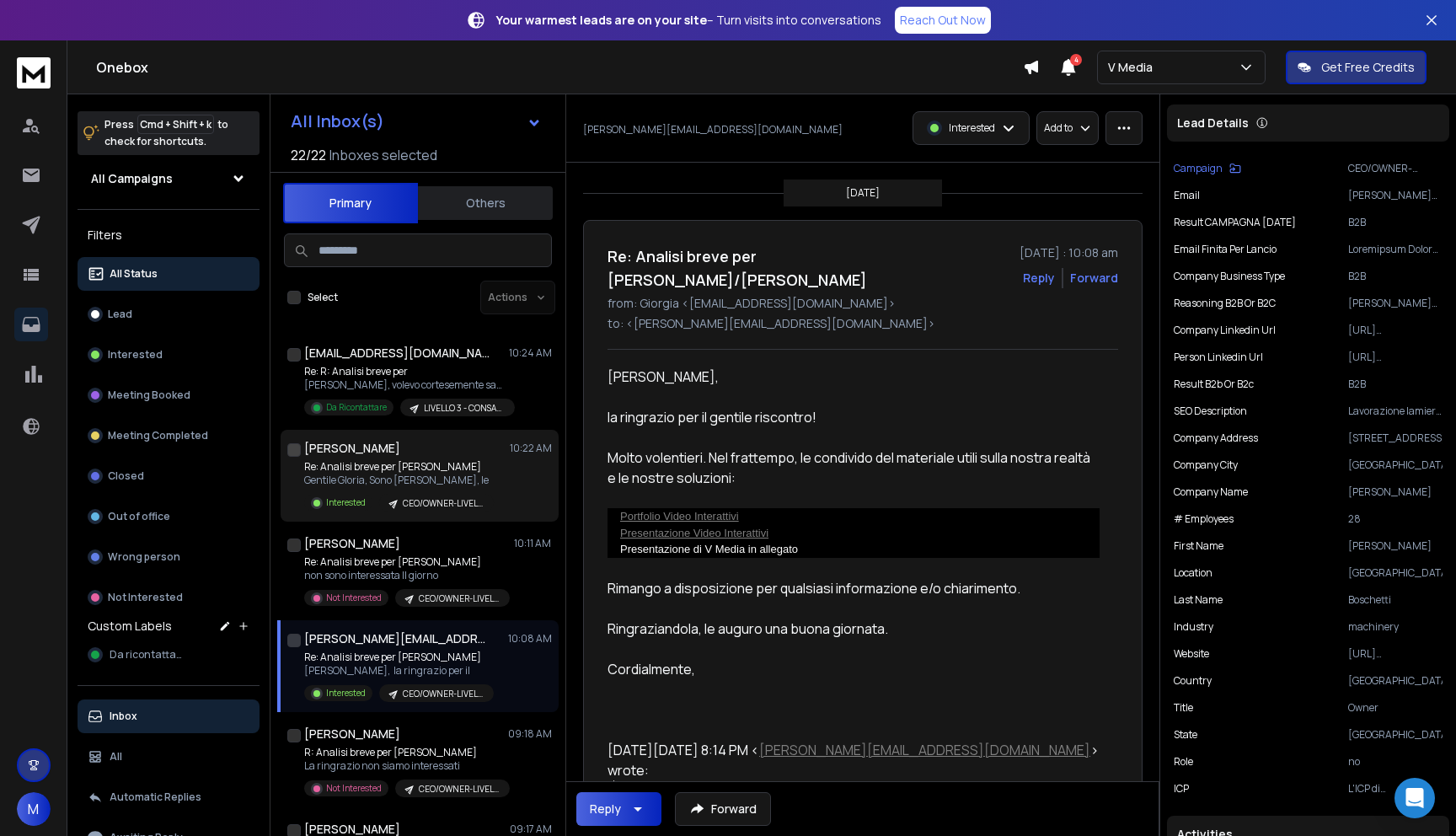
click at [444, 465] on p "Re: Analisi breve per Nicola" at bounding box center [399, 467] width 189 height 13
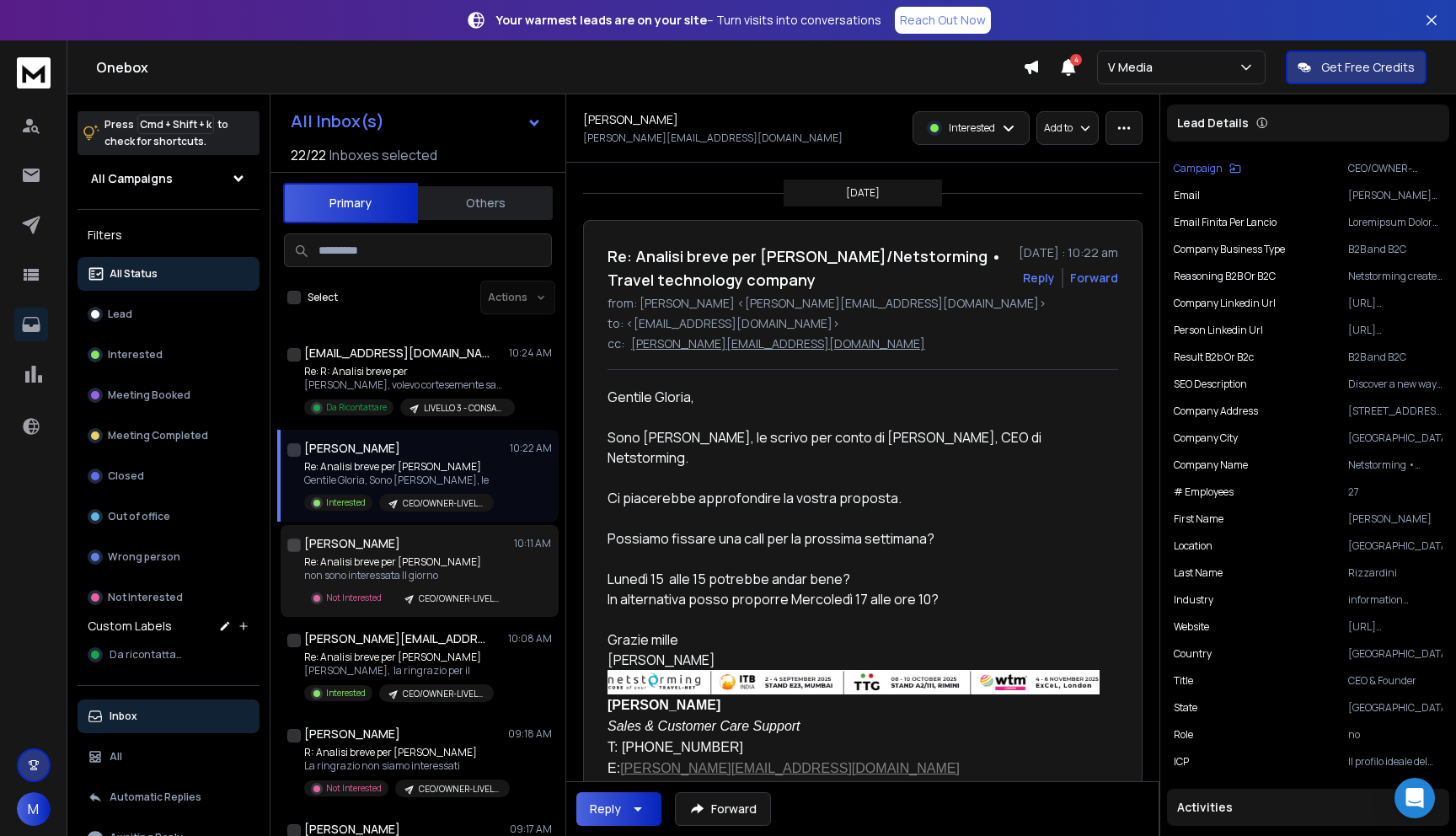
click at [427, 565] on p "Re: Analisi breve per Laura" at bounding box center [404, 562] width 202 height 13
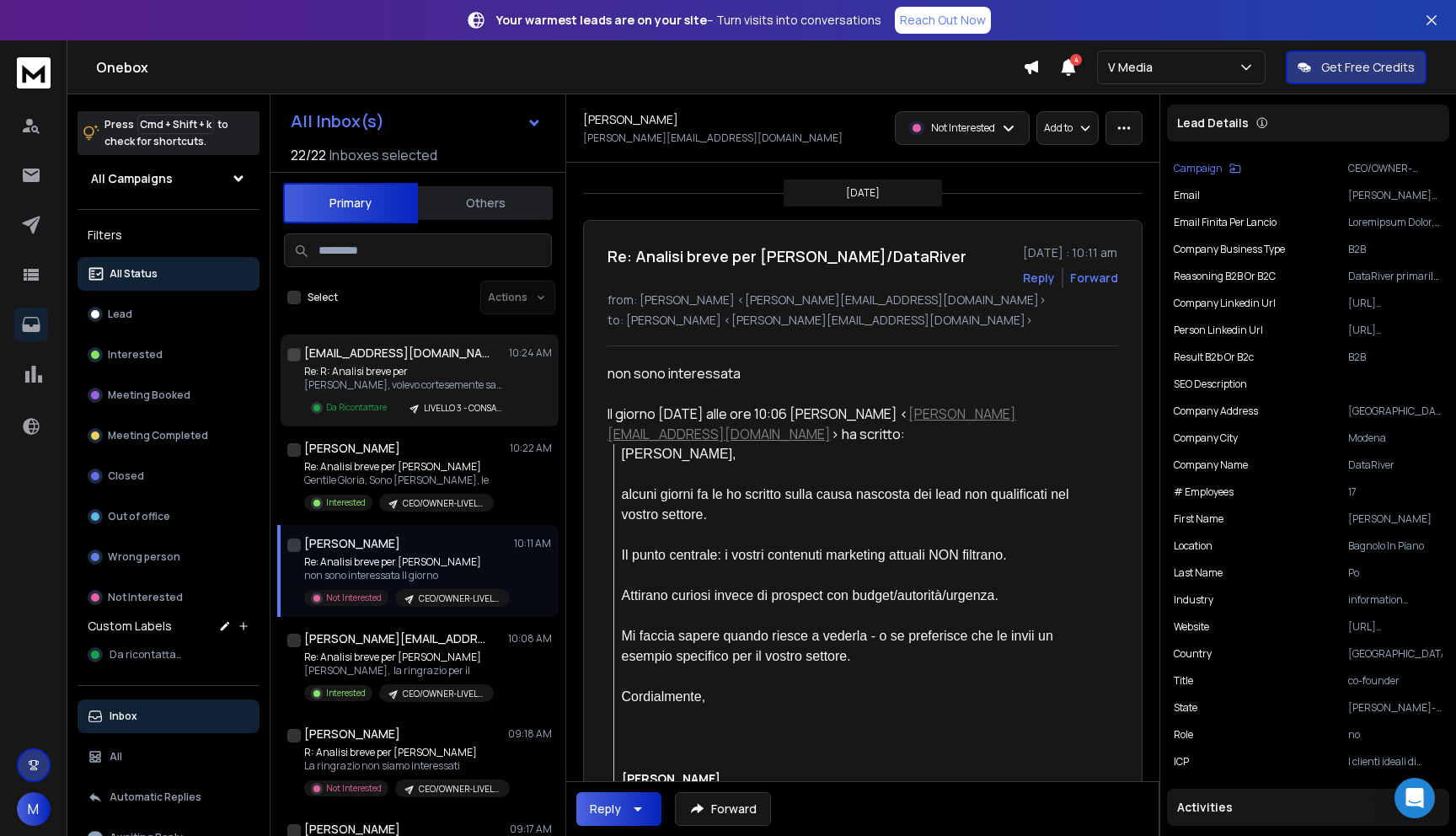
click at [443, 382] on p "Buongiorno Giancarlo, volevo cortesemente sapere se" at bounding box center [404, 385] width 202 height 13
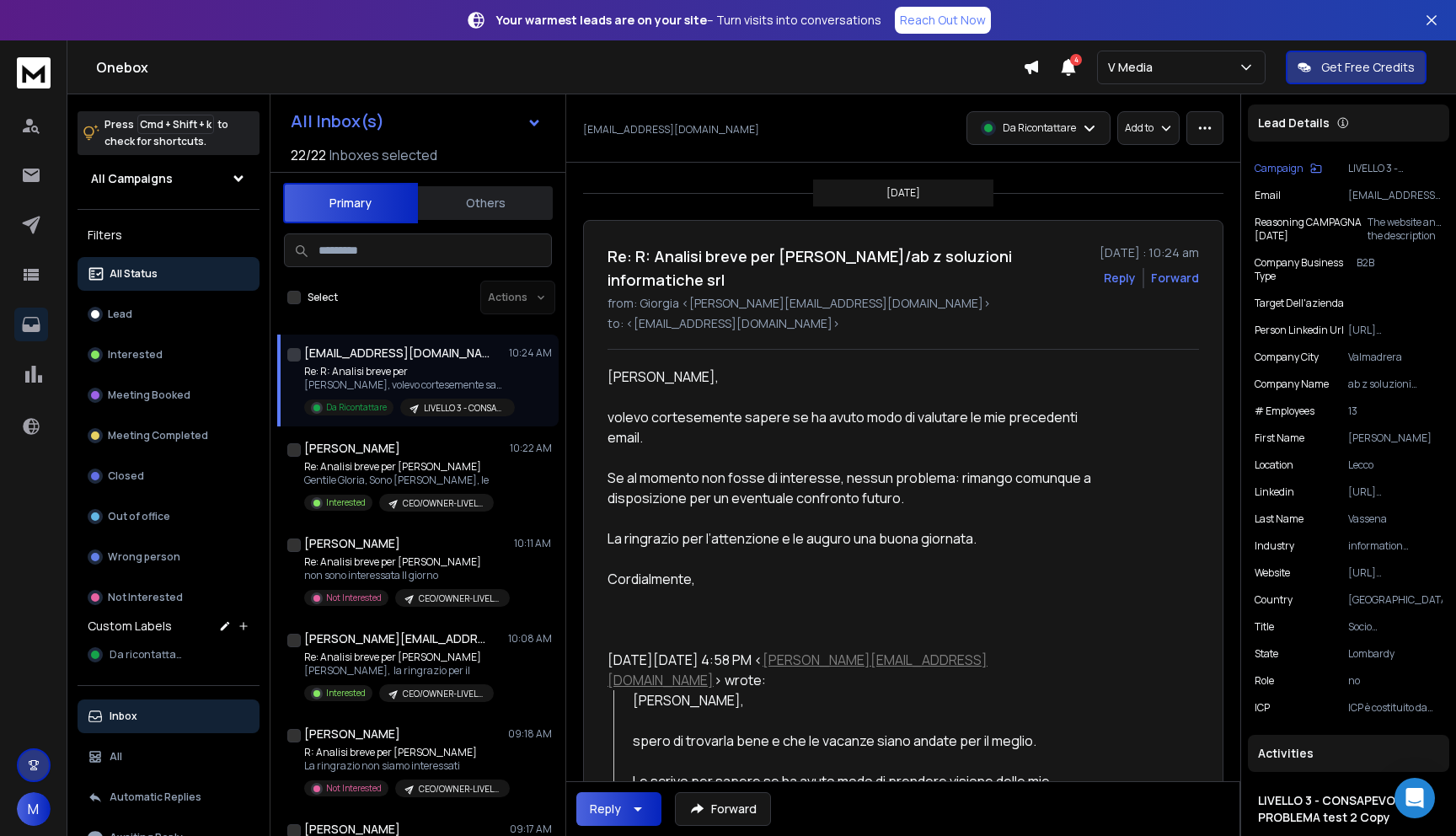
click at [1072, 55] on div "4 V Media Get Free Credits" at bounding box center [1225, 67] width 403 height 33
click at [1072, 60] on icon at bounding box center [1068, 67] width 15 height 17
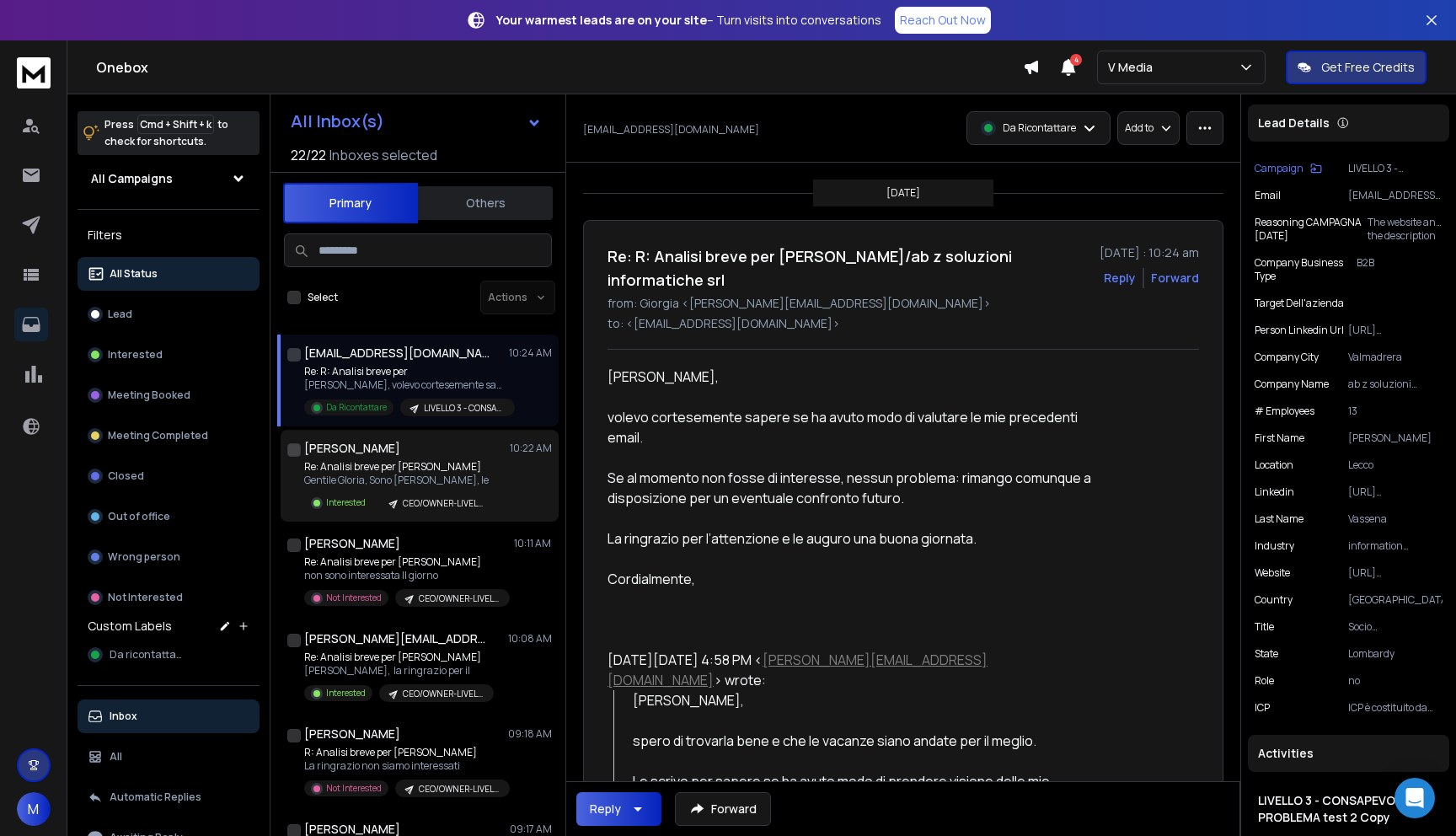
click at [402, 472] on p "Re: Analisi breve per Nicola" at bounding box center [399, 467] width 189 height 13
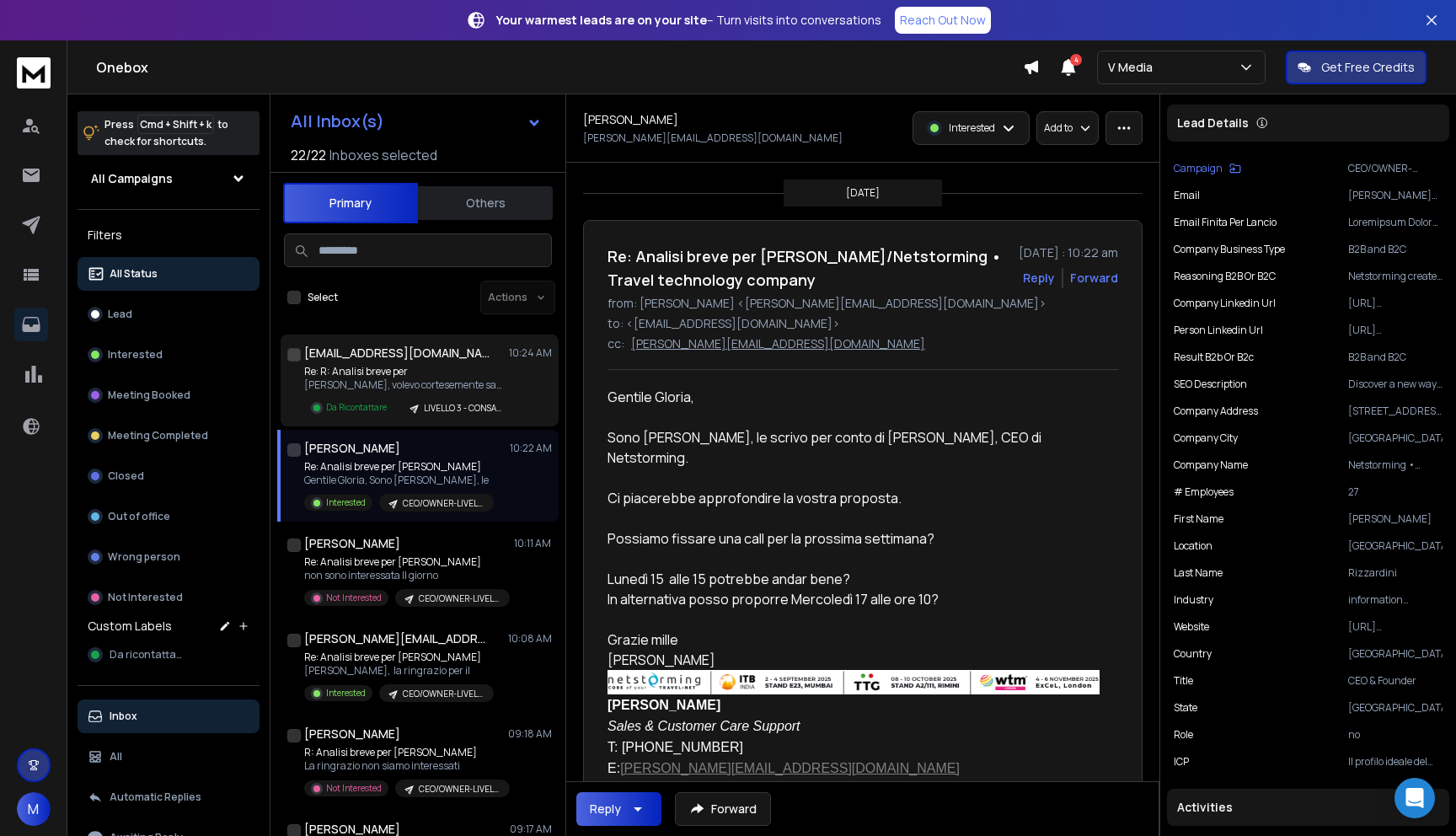
click at [407, 382] on p "Buongiorno Giancarlo, volevo cortesemente sapere se" at bounding box center [404, 385] width 202 height 13
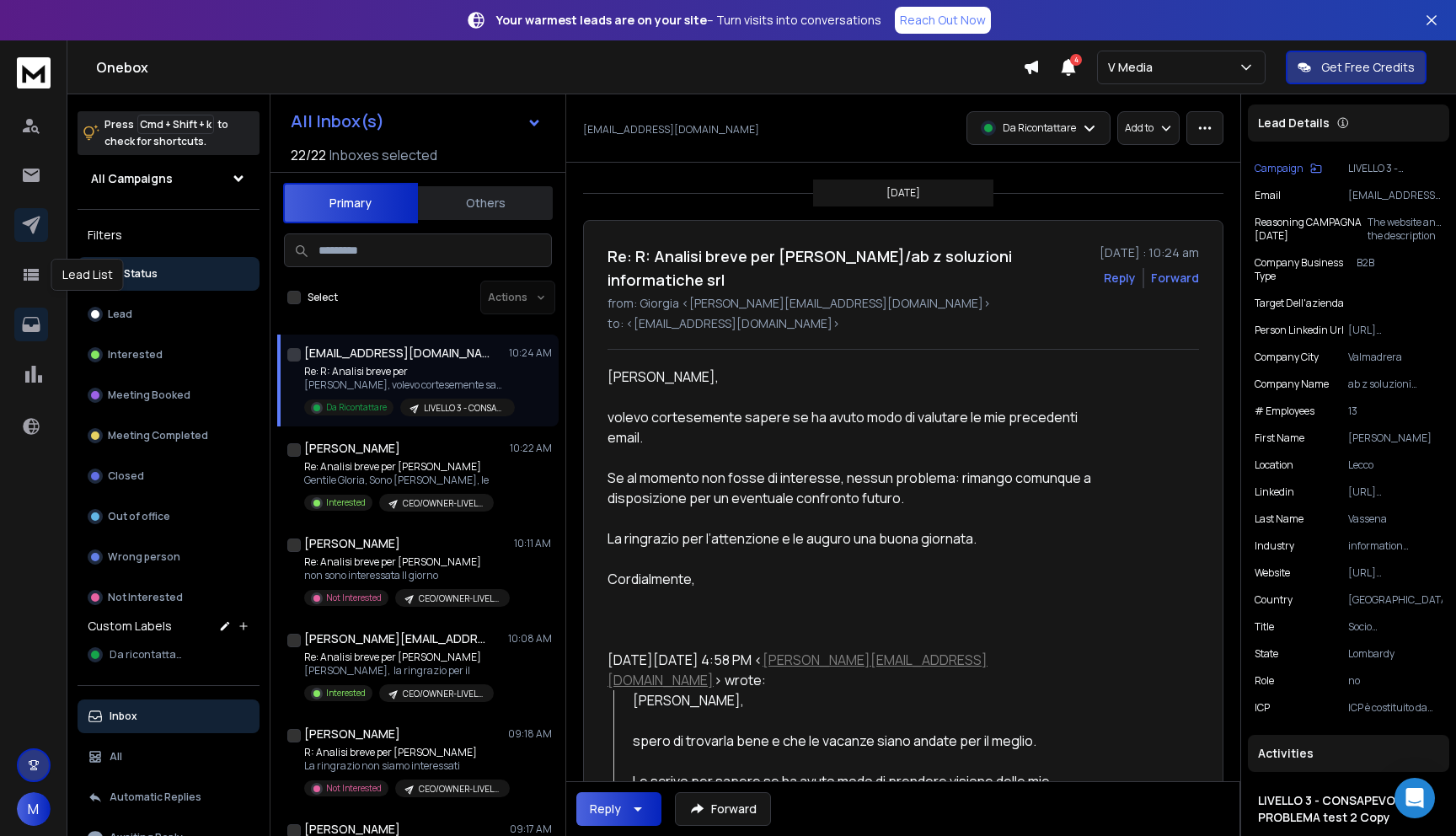
click at [38, 235] on link at bounding box center [31, 225] width 33 height 33
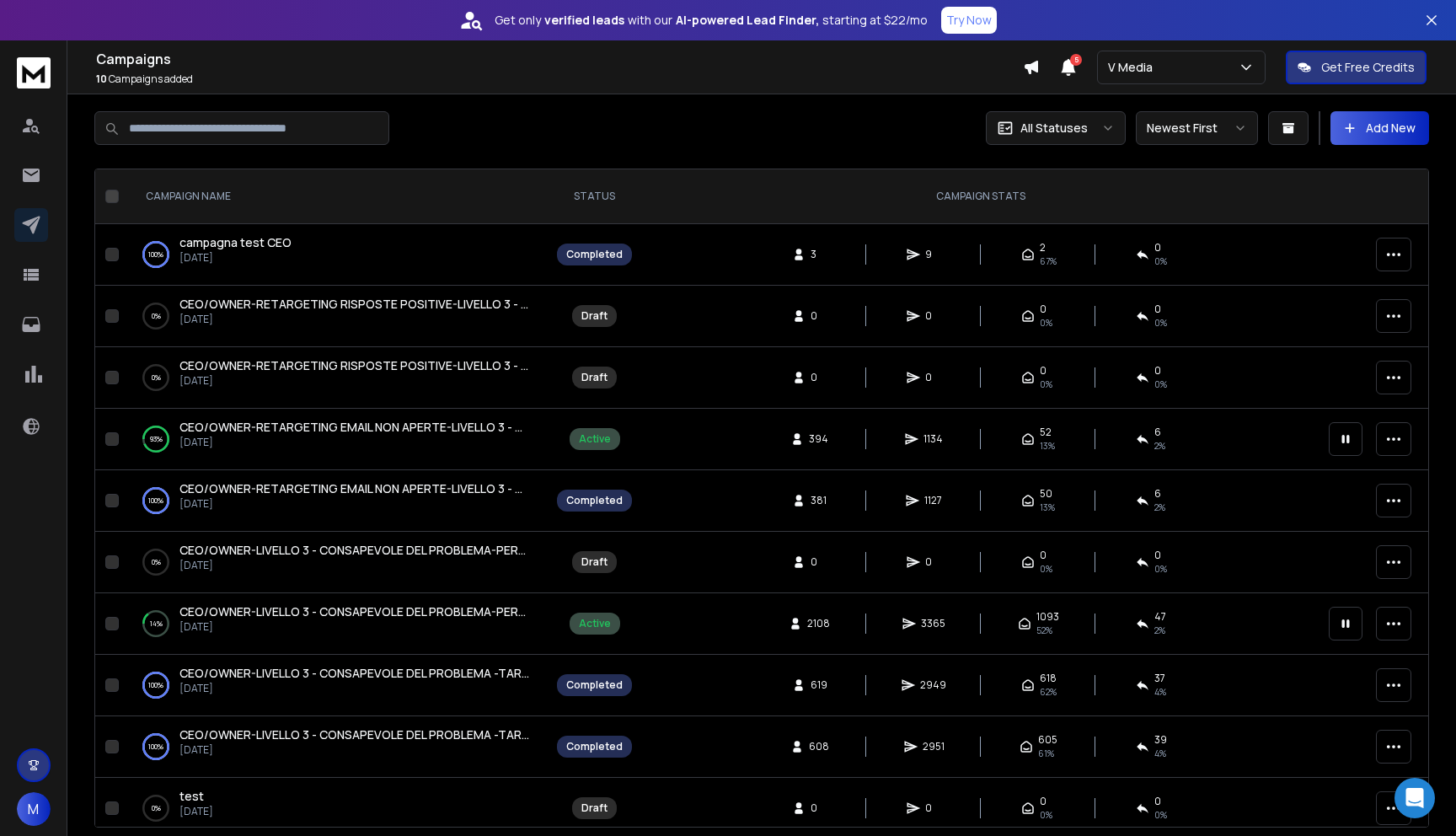
click at [479, 612] on span "CEO/OWNER-LIVELLO 3 - CONSAPEVOLE DEL PROBLEMA-PERSONALIZZAZIONI TARGET A-TEST 1" at bounding box center [447, 611] width 535 height 16
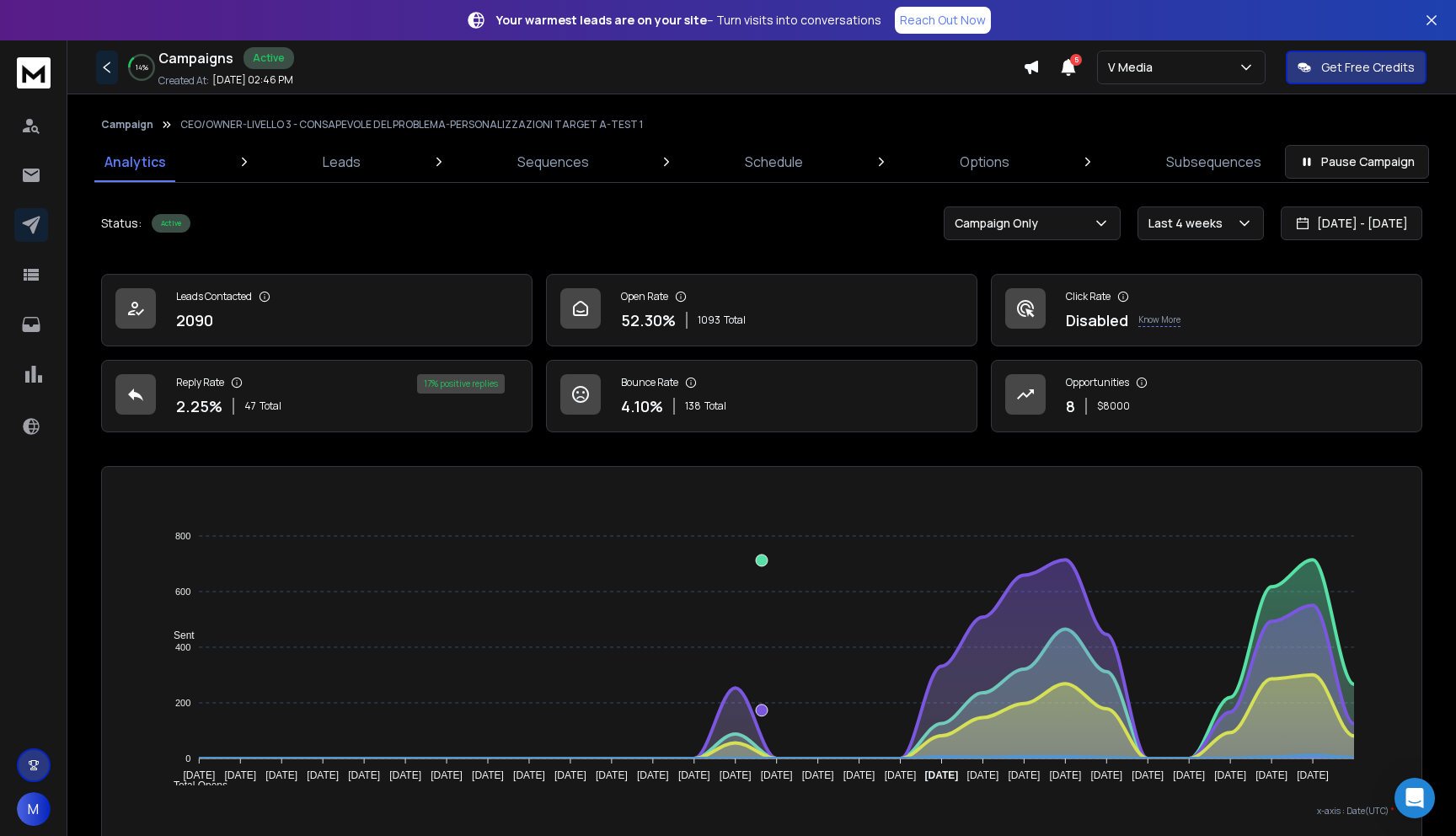
click at [111, 74] on icon at bounding box center [107, 68] width 15 height 15
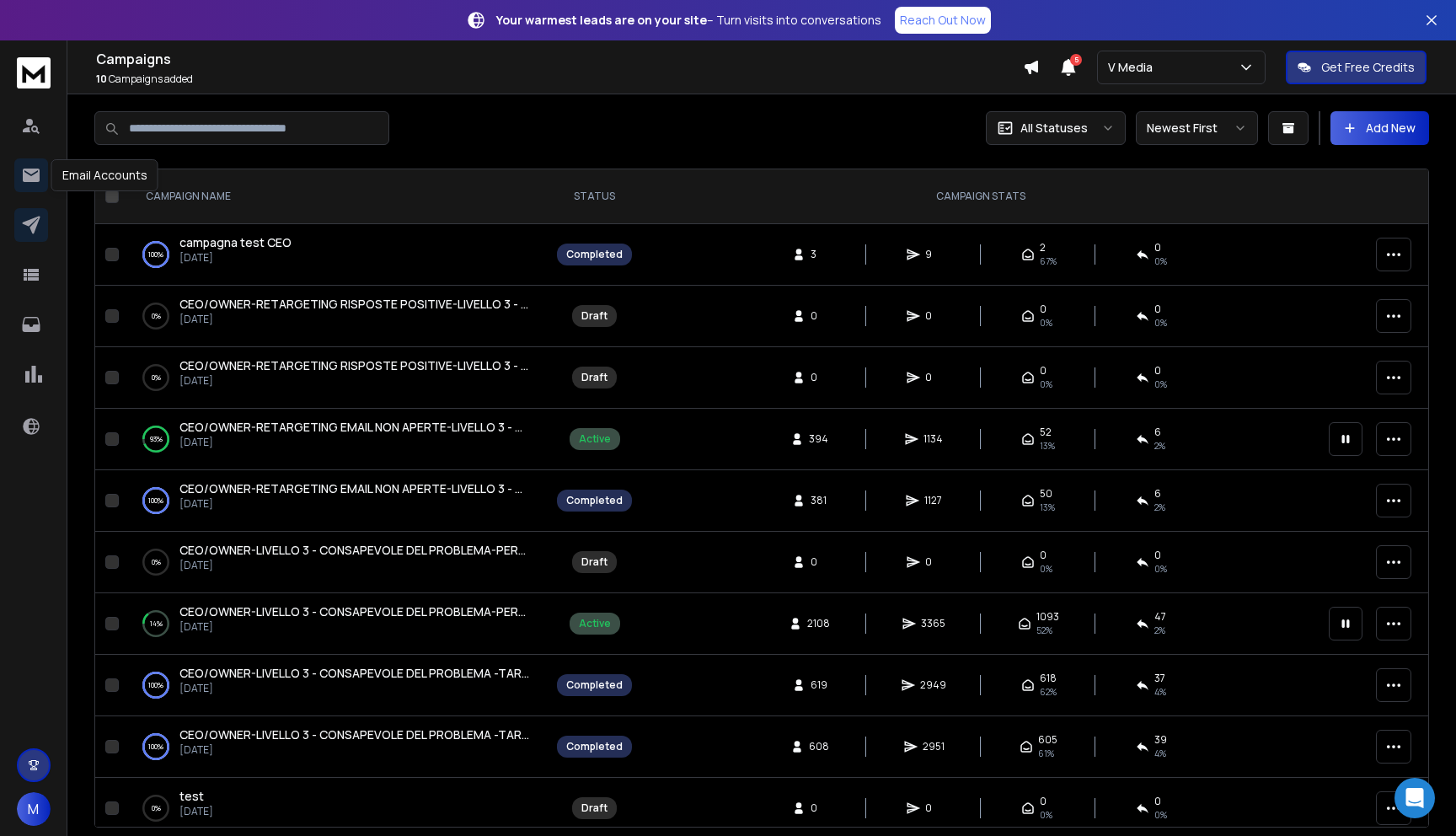
click at [37, 170] on icon at bounding box center [32, 175] width 17 height 13
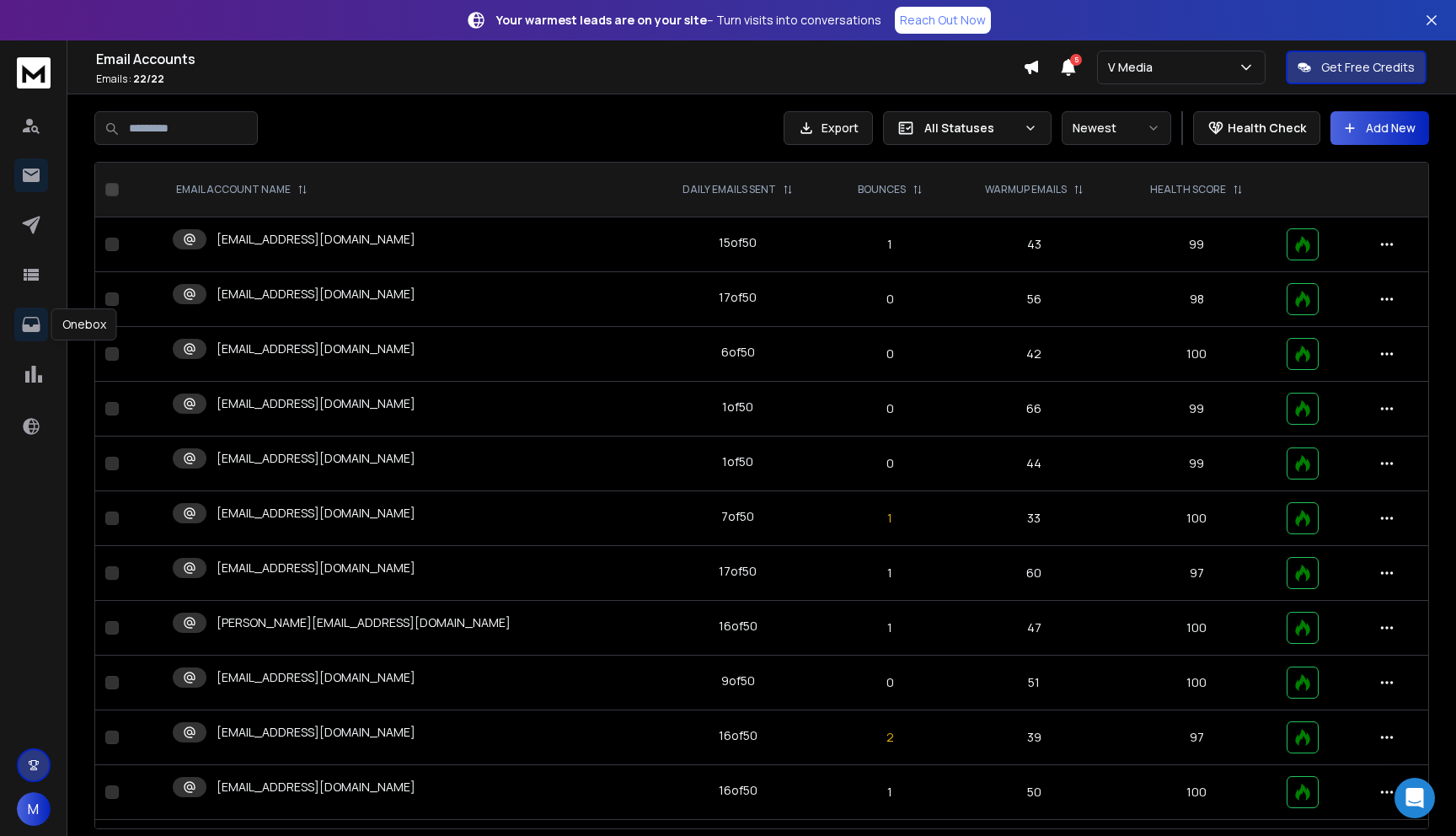
click at [33, 324] on icon at bounding box center [31, 324] width 18 height 15
